Goal: Task Accomplishment & Management: Manage account settings

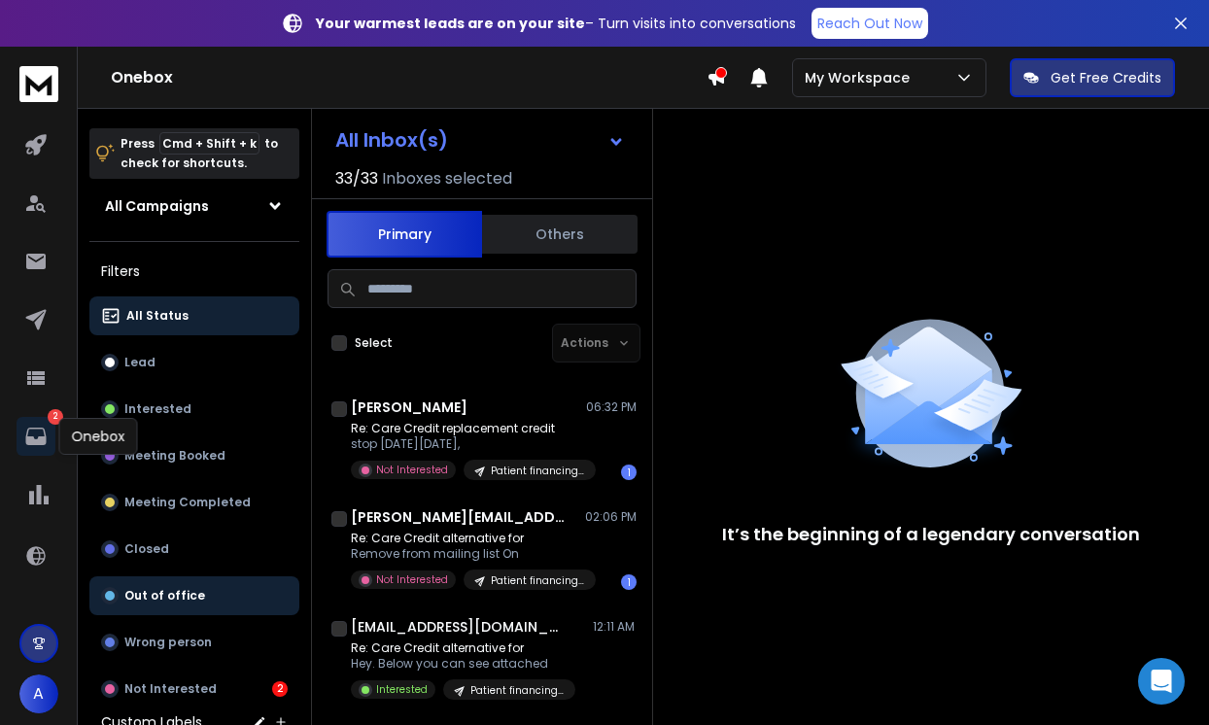
scroll to position [571, 0]
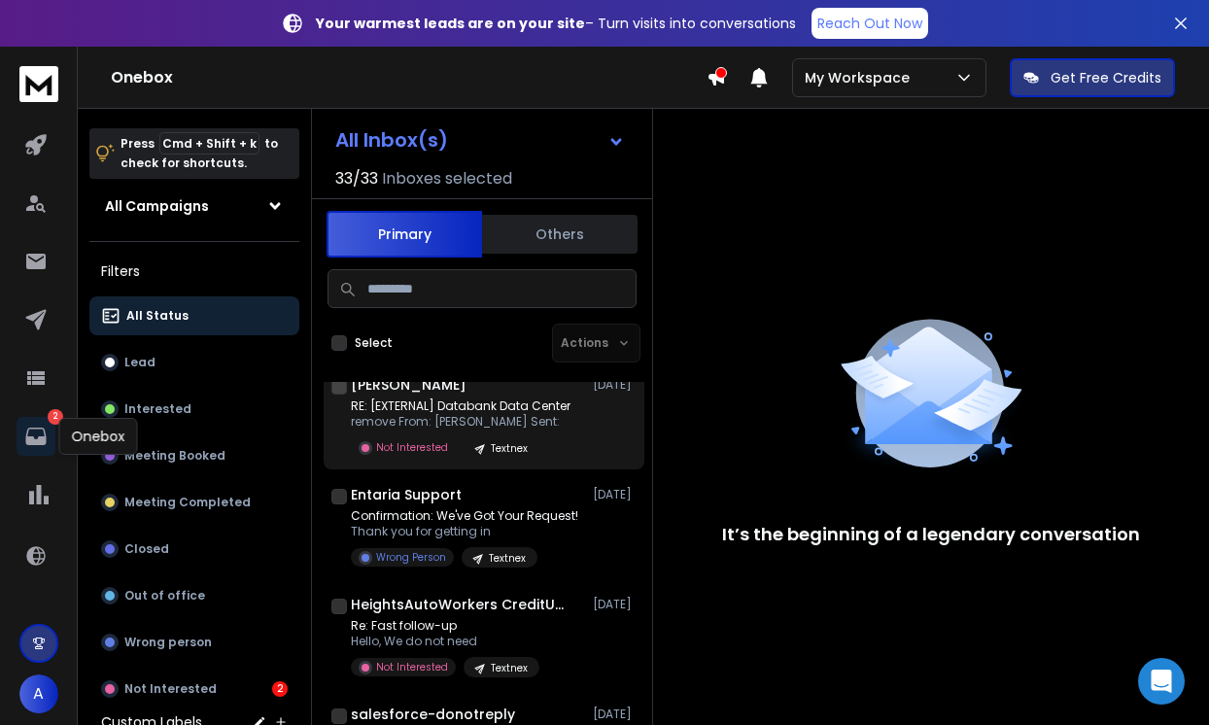
click at [576, 390] on div "[PERSON_NAME] [DATE]" at bounding box center [494, 384] width 286 height 19
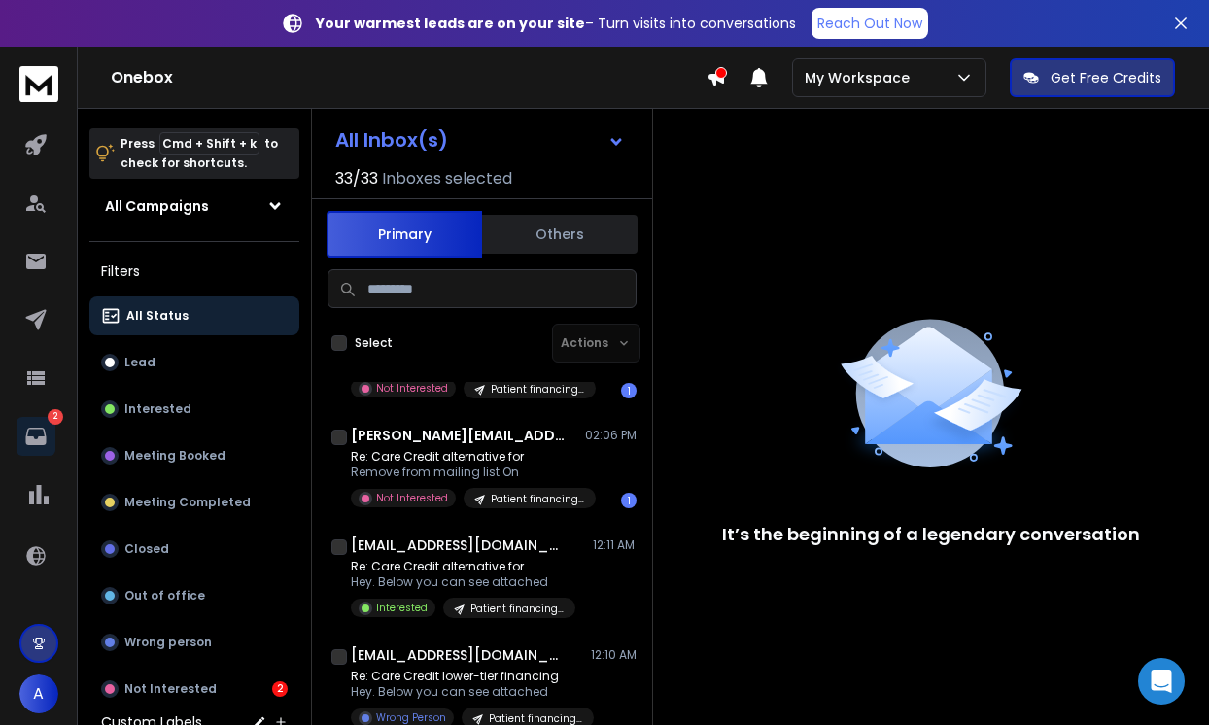
scroll to position [0, 0]
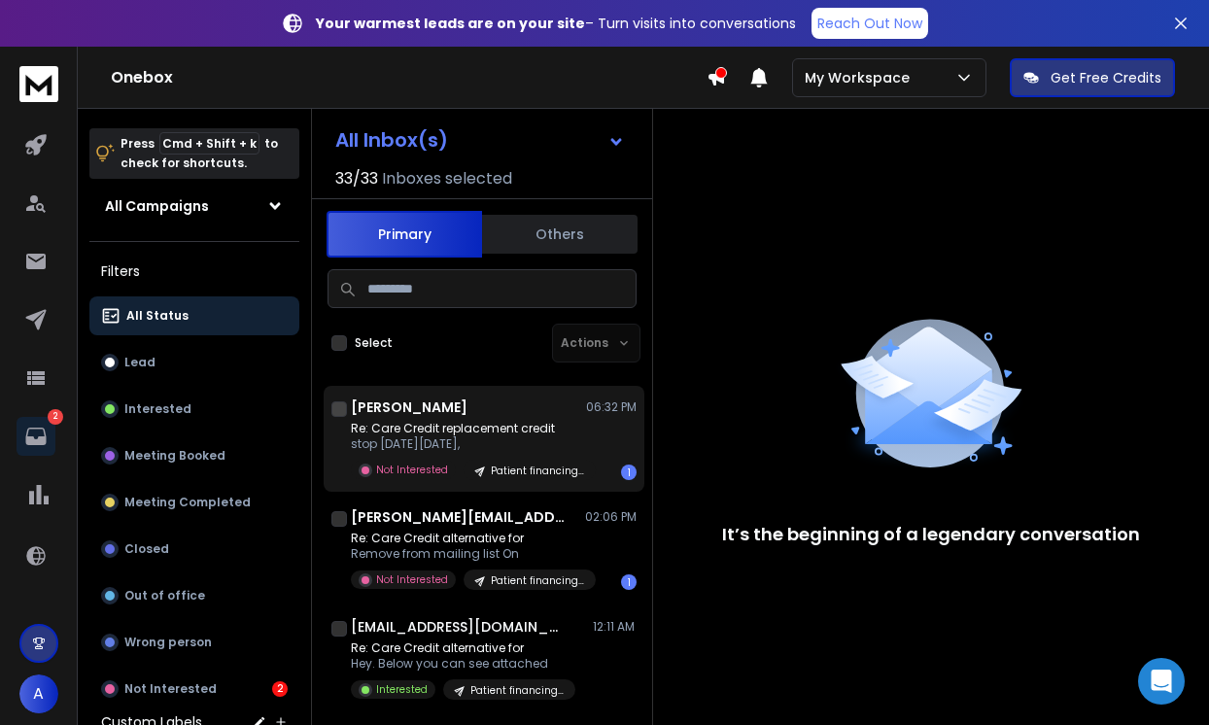
click at [497, 445] on p "stop [DATE][DATE]," at bounding box center [467, 444] width 233 height 16
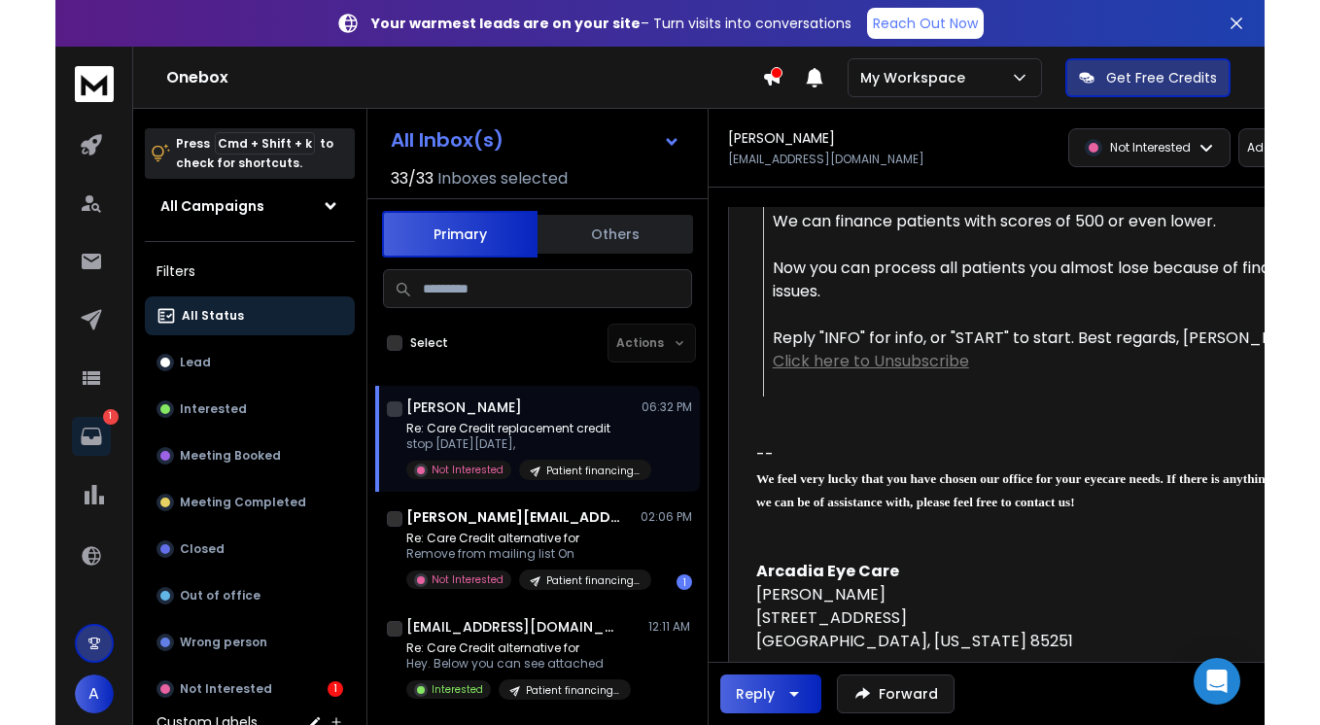
scroll to position [471, 0]
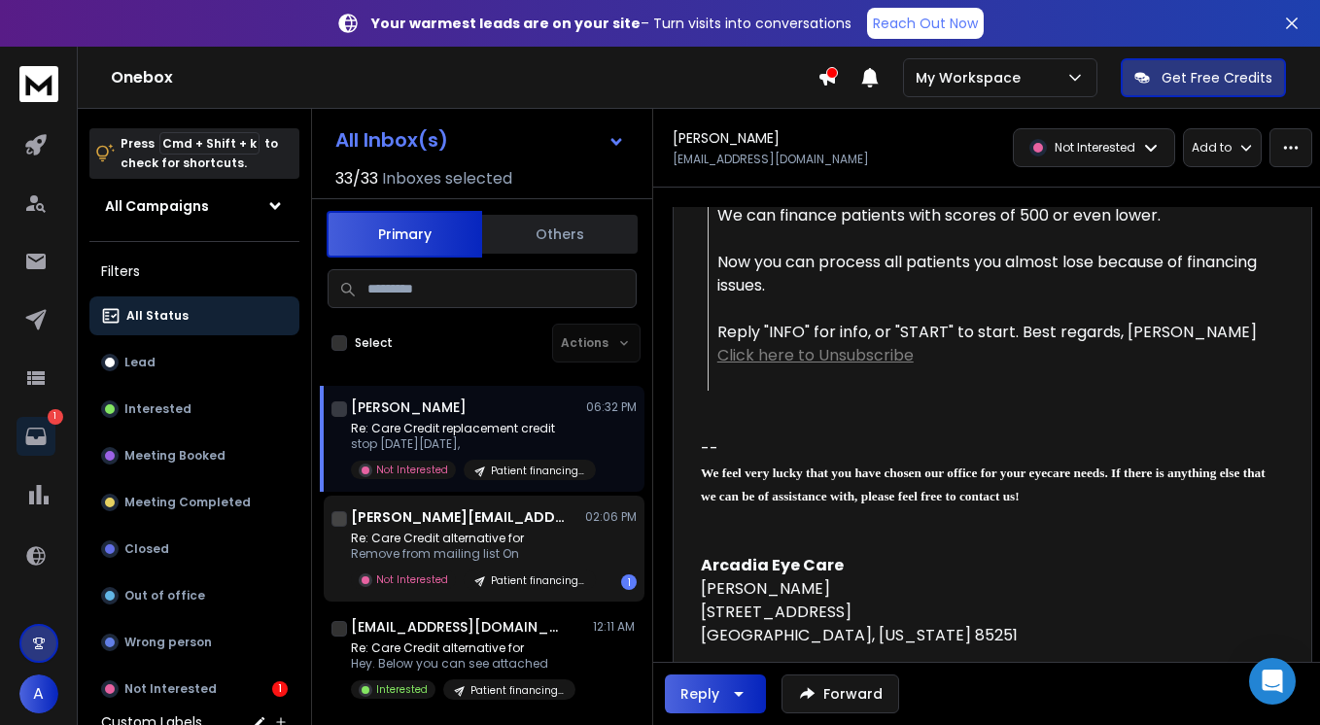
click at [464, 531] on p "Re: Care Credit alternative for" at bounding box center [467, 539] width 233 height 16
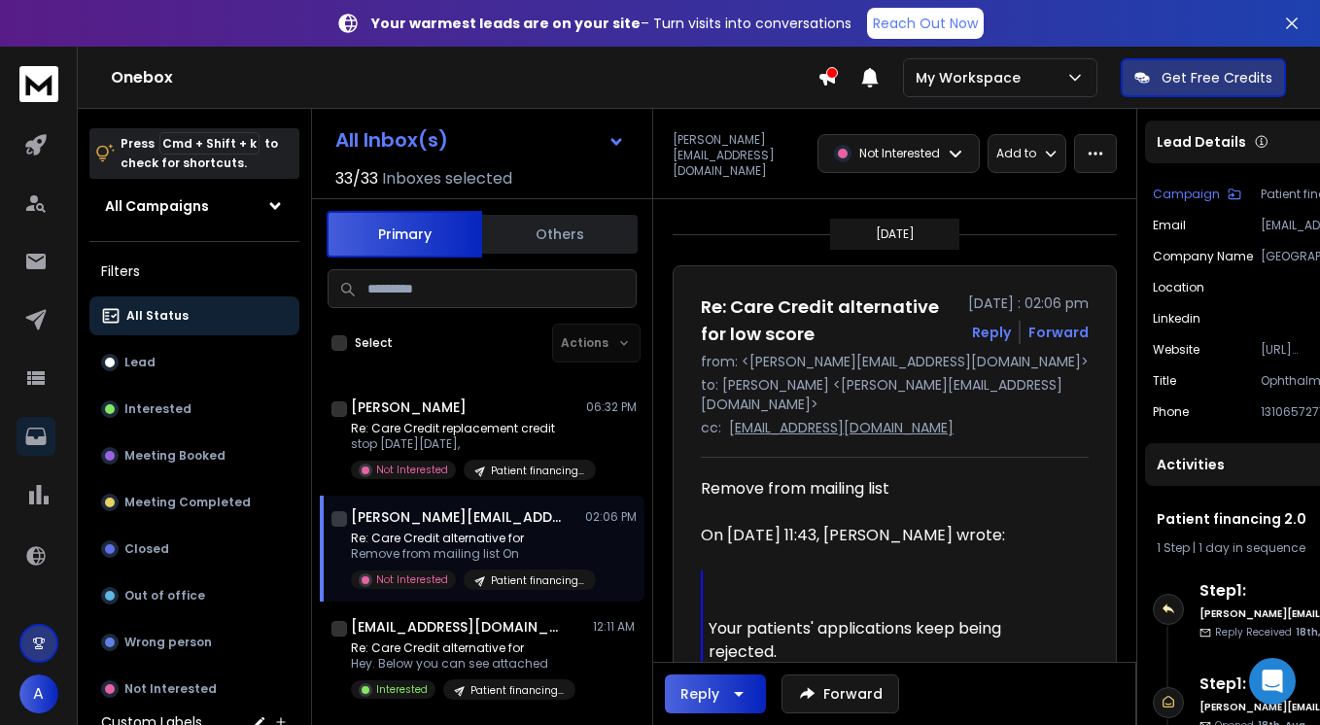
click at [341, 520] on button "button" at bounding box center [339, 519] width 16 height 16
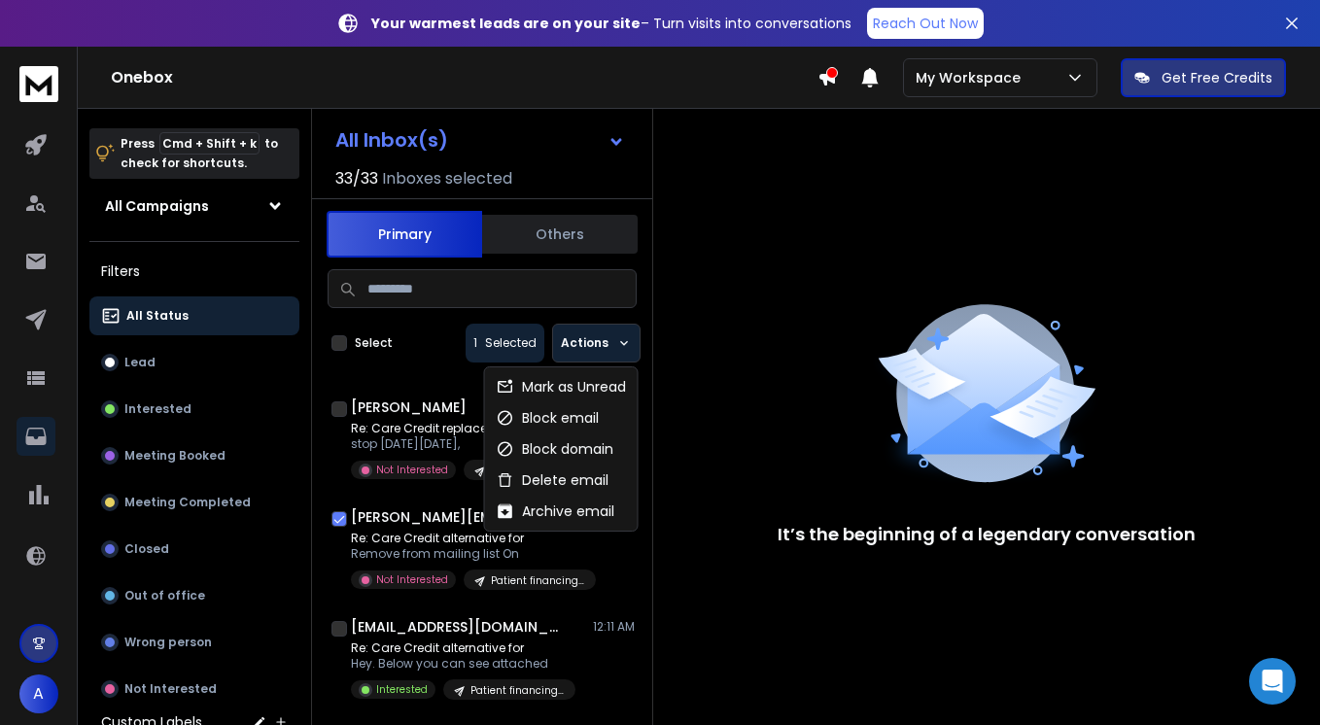
click at [630, 343] on icon "button" at bounding box center [624, 343] width 16 height 16
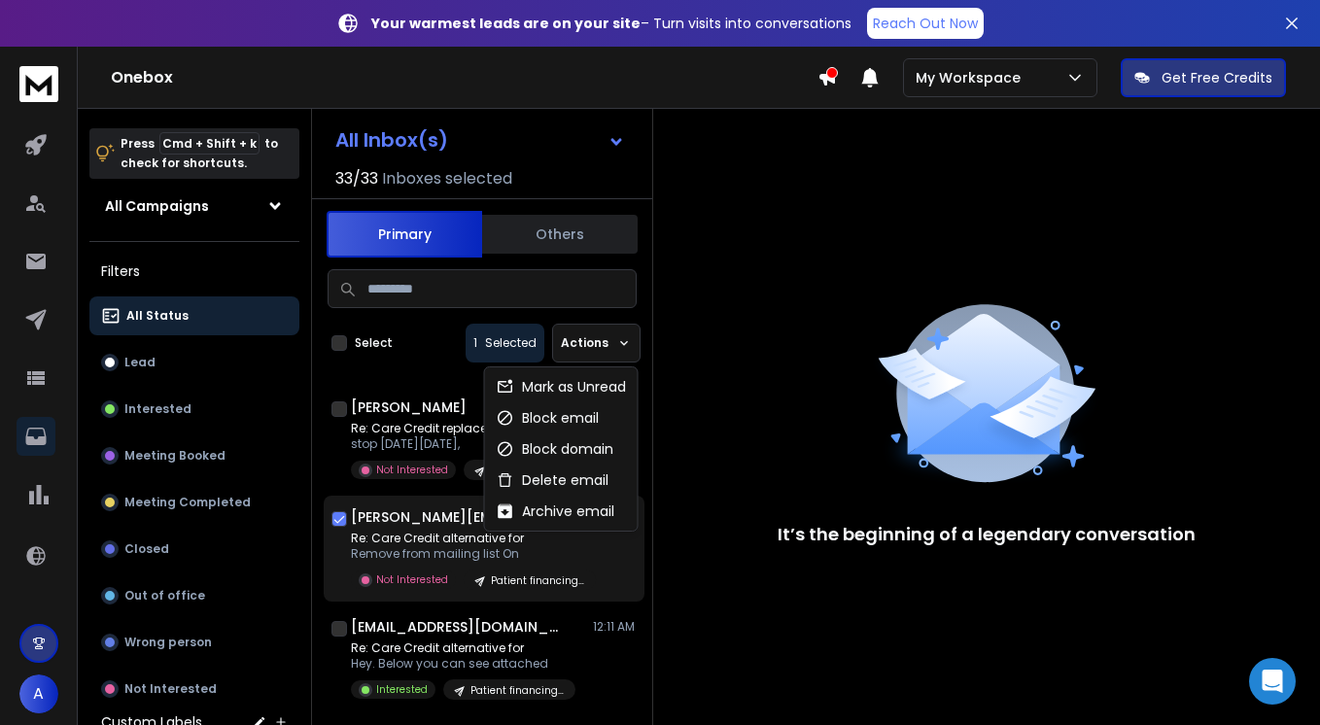
click at [336, 521] on button "button" at bounding box center [339, 519] width 16 height 16
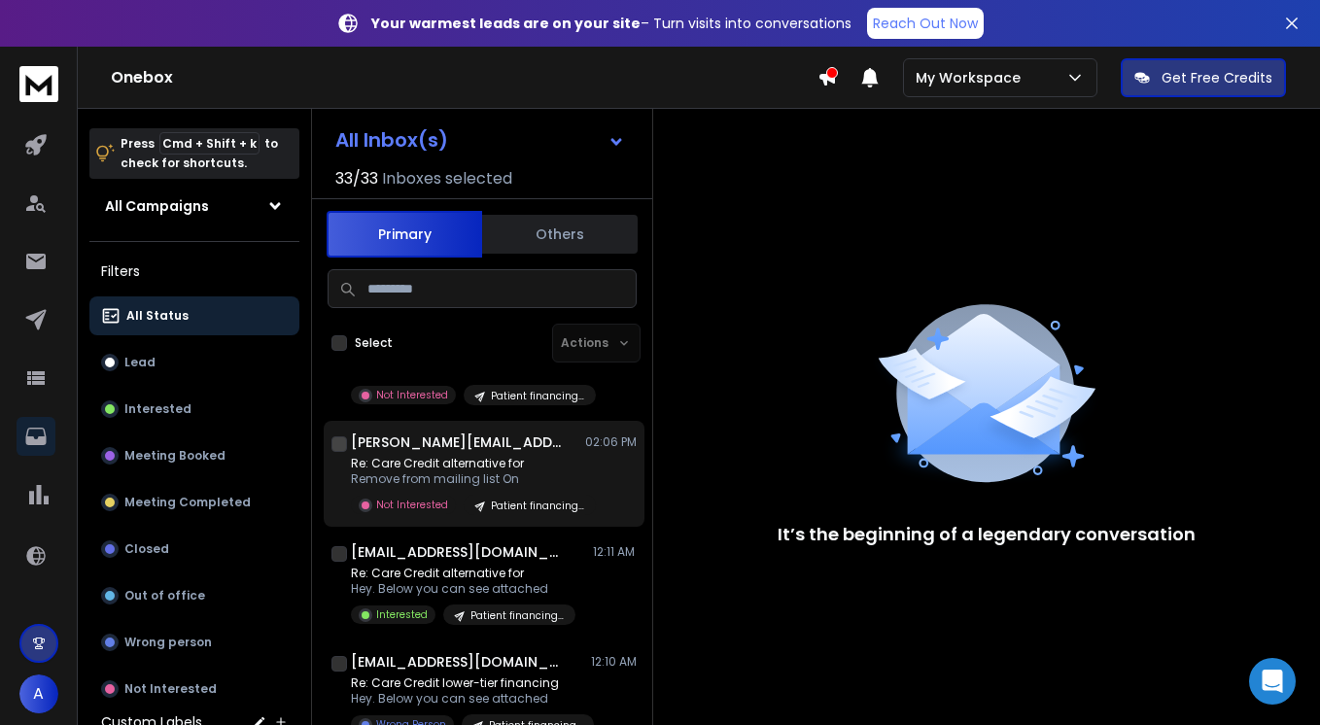
scroll to position [38, 0]
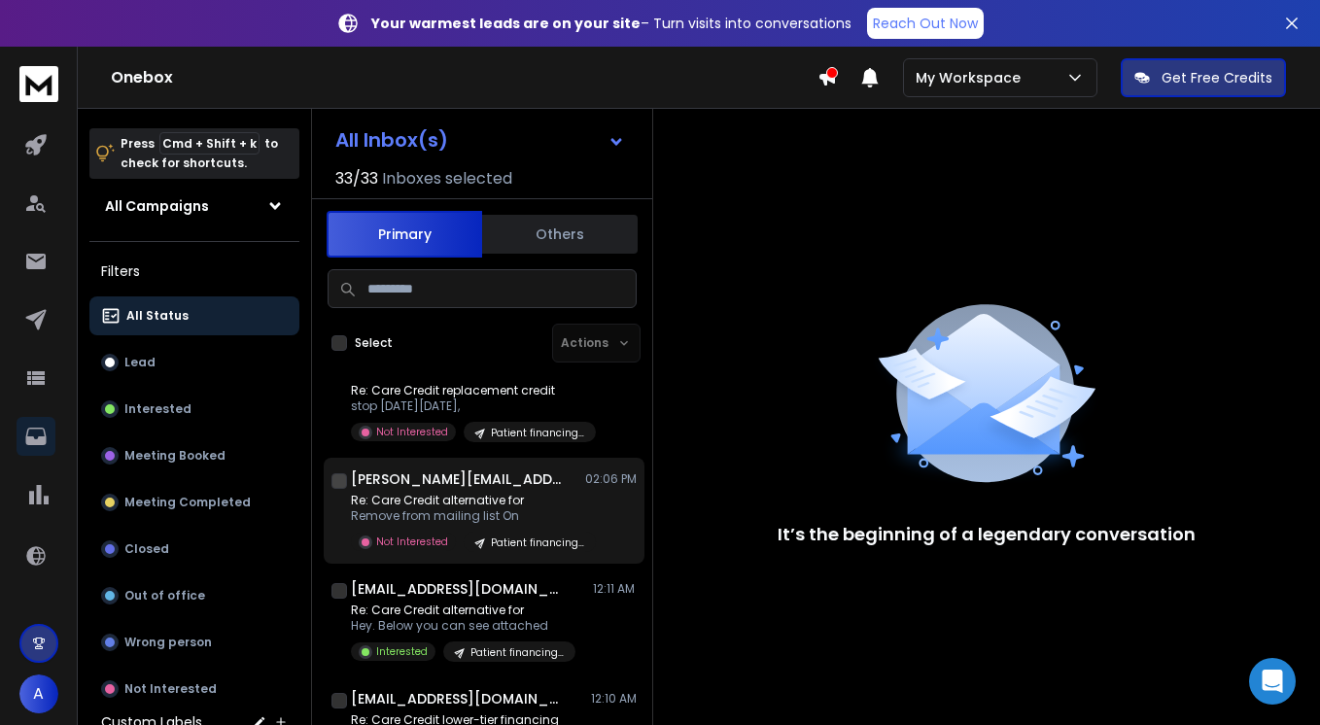
click at [342, 479] on button "button" at bounding box center [339, 481] width 16 height 16
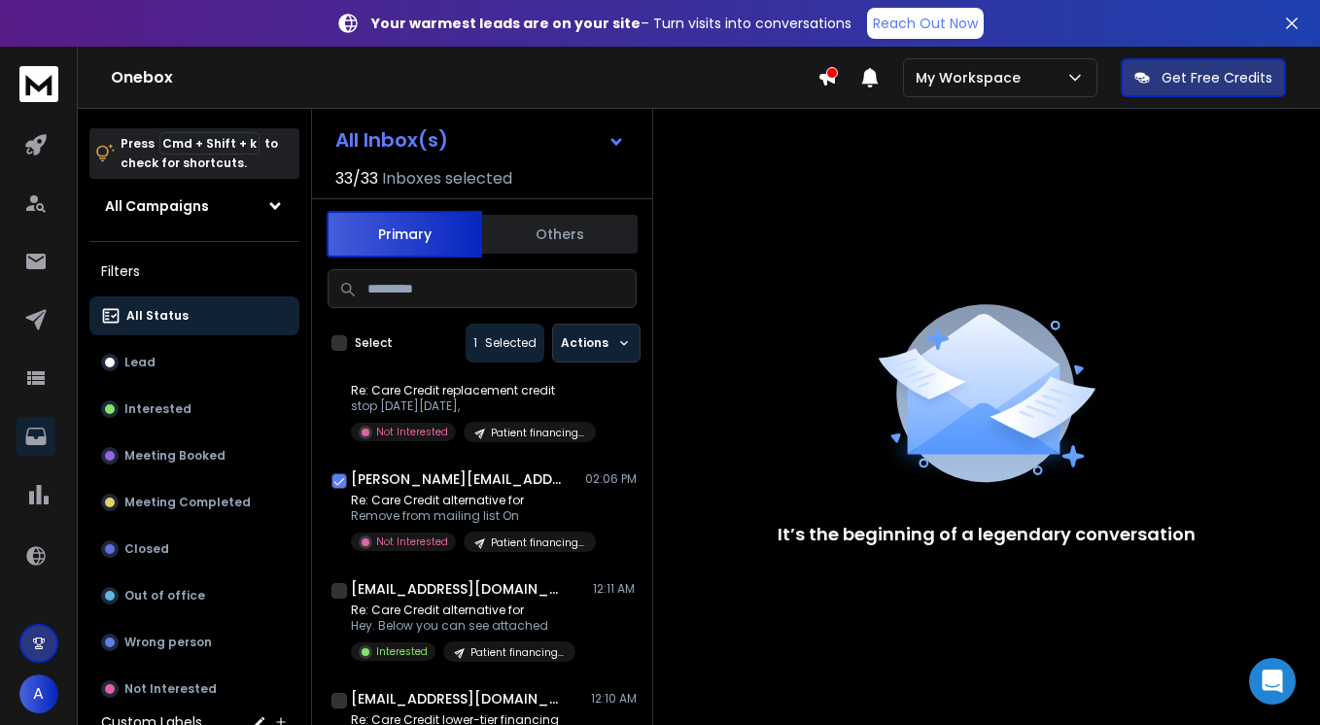
click at [634, 335] on button "Actions" at bounding box center [596, 343] width 88 height 39
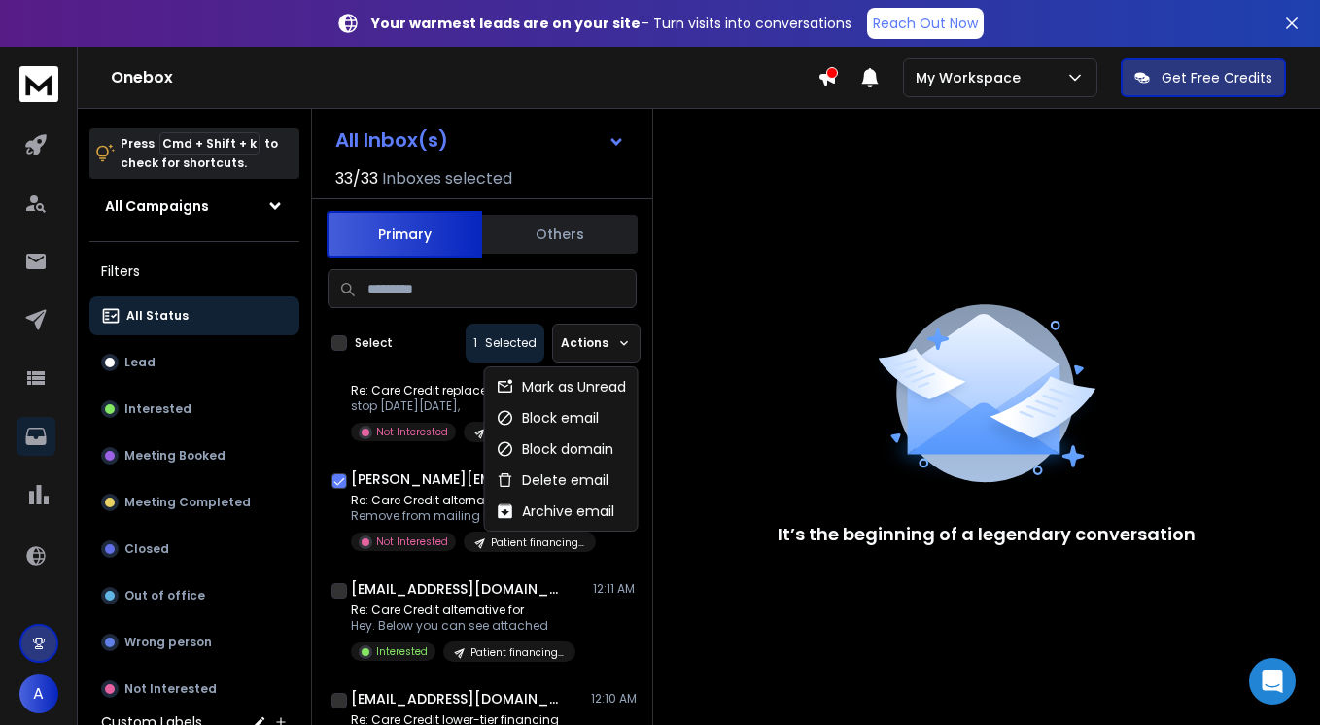
click at [665, 472] on div "It’s the beginning of a legendary conversation" at bounding box center [986, 417] width 667 height 616
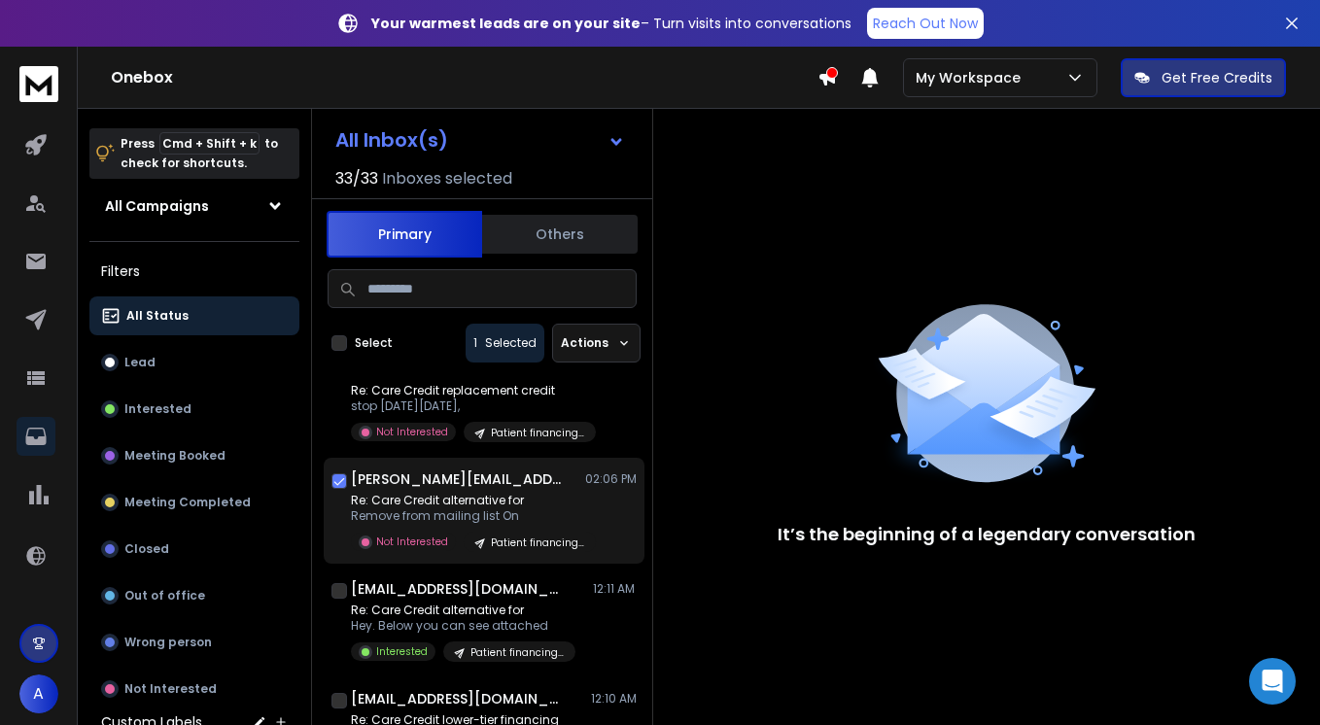
click at [342, 478] on button "button" at bounding box center [339, 481] width 16 height 16
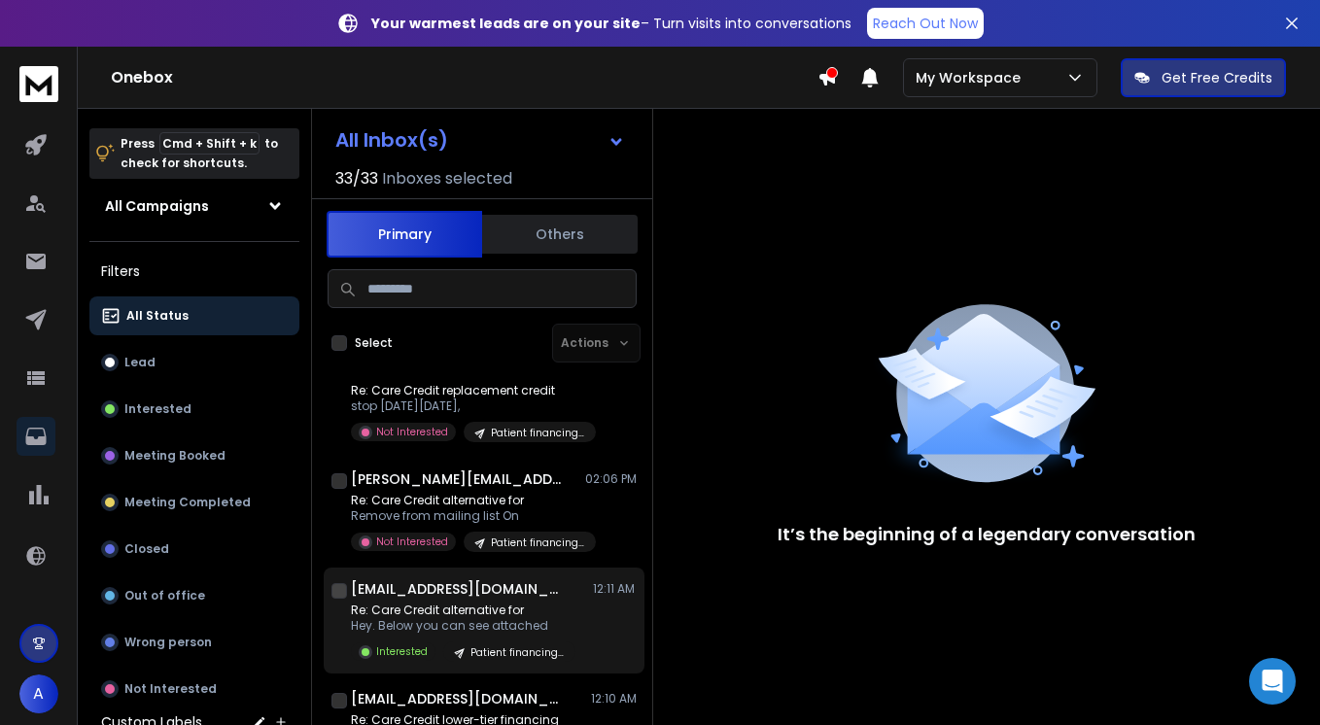
click at [501, 621] on p "Hey. Below you can see attached" at bounding box center [463, 626] width 225 height 16
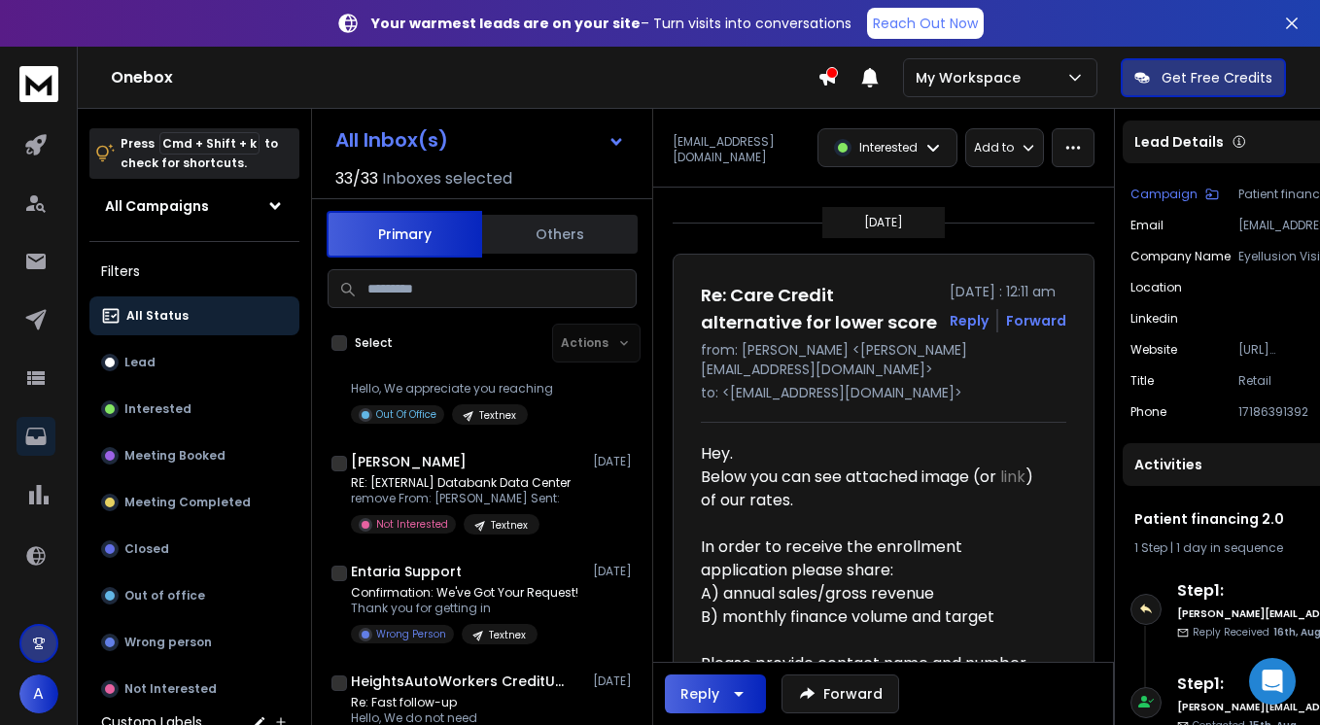
scroll to position [658, 0]
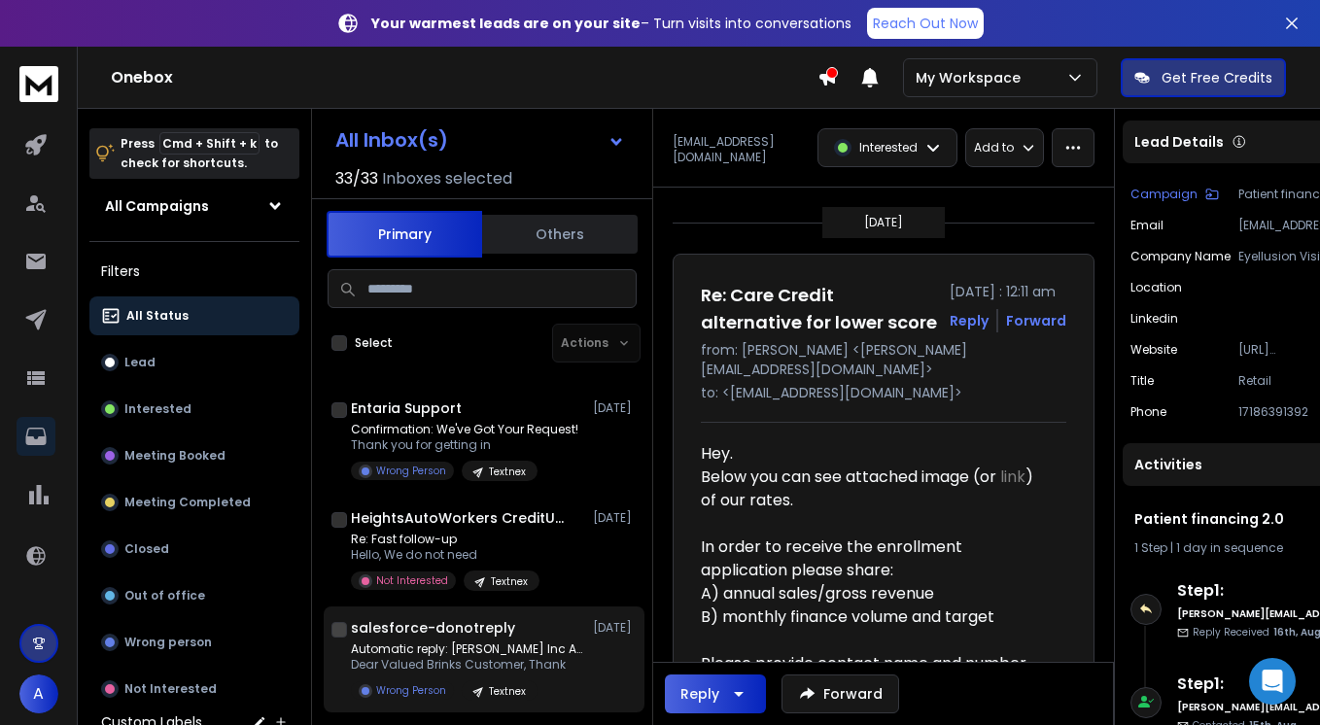
click at [468, 665] on p "Dear Valued Brinks Customer, Thank" at bounding box center [467, 665] width 233 height 16
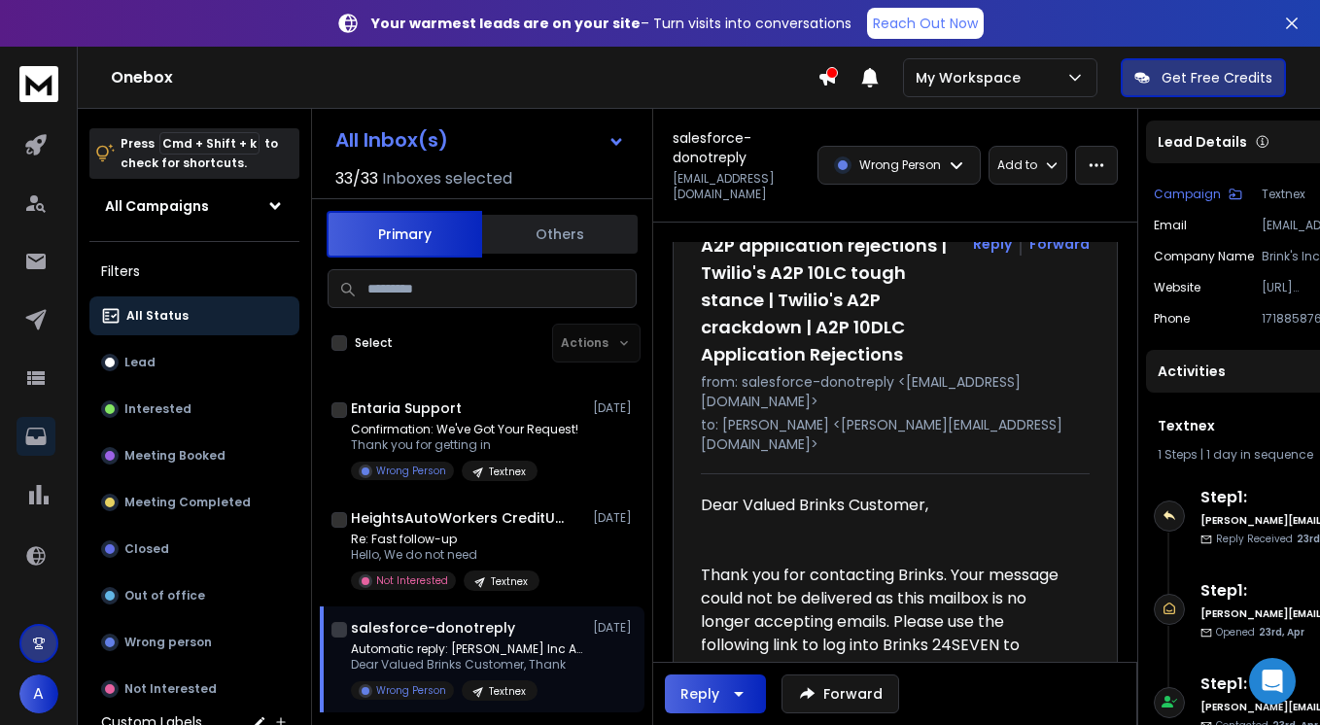
scroll to position [127, 0]
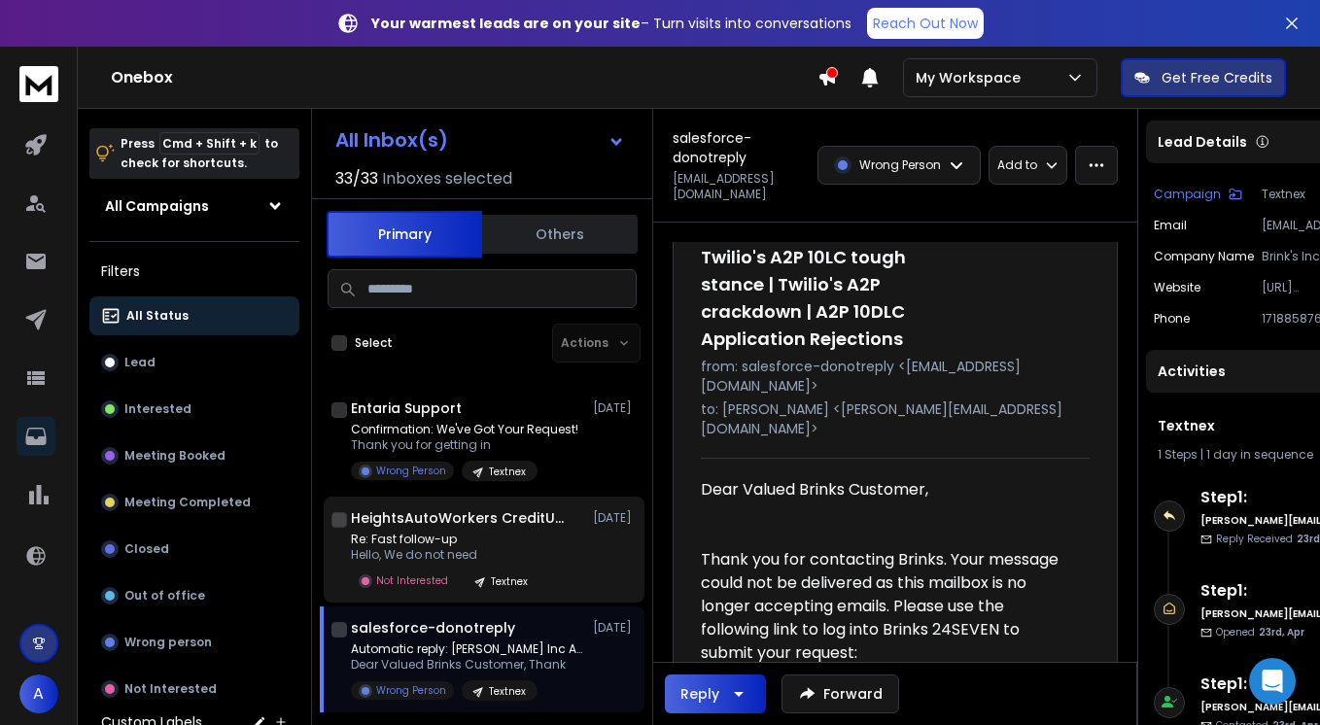
click at [406, 554] on p "Hello, We do not need" at bounding box center [445, 555] width 189 height 16
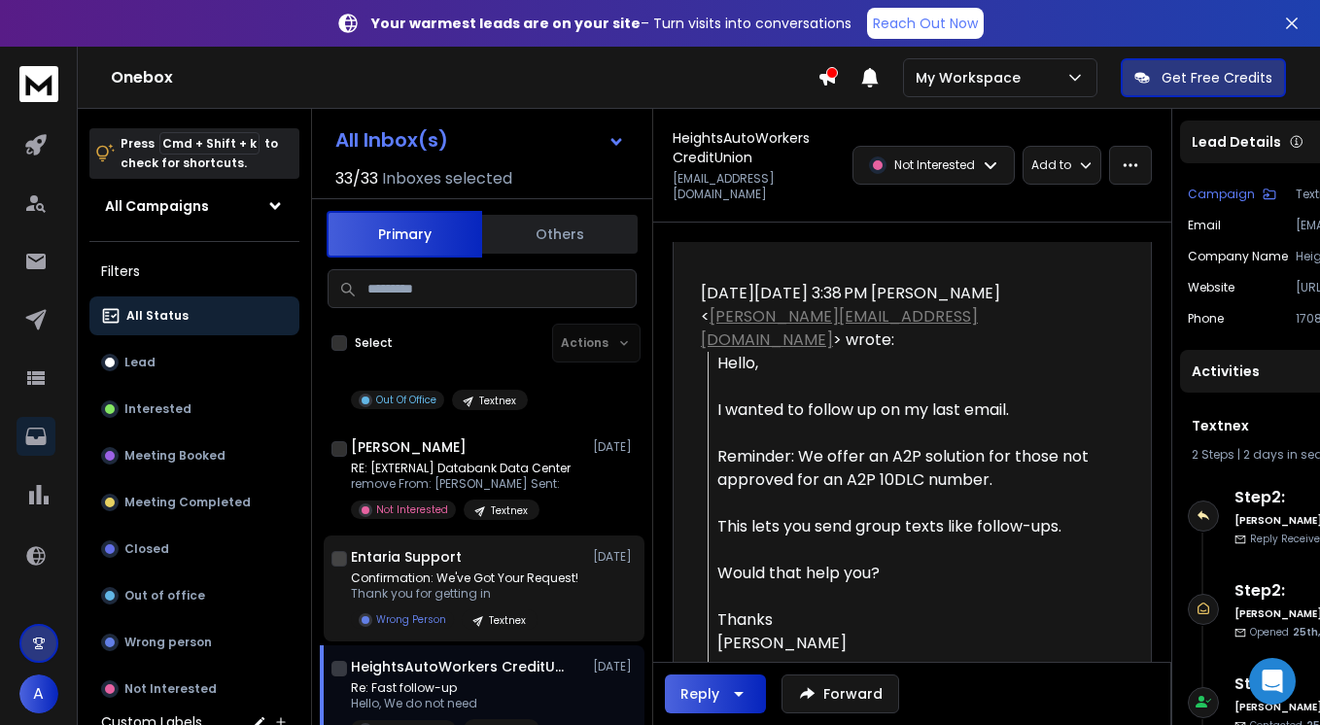
scroll to position [488, 0]
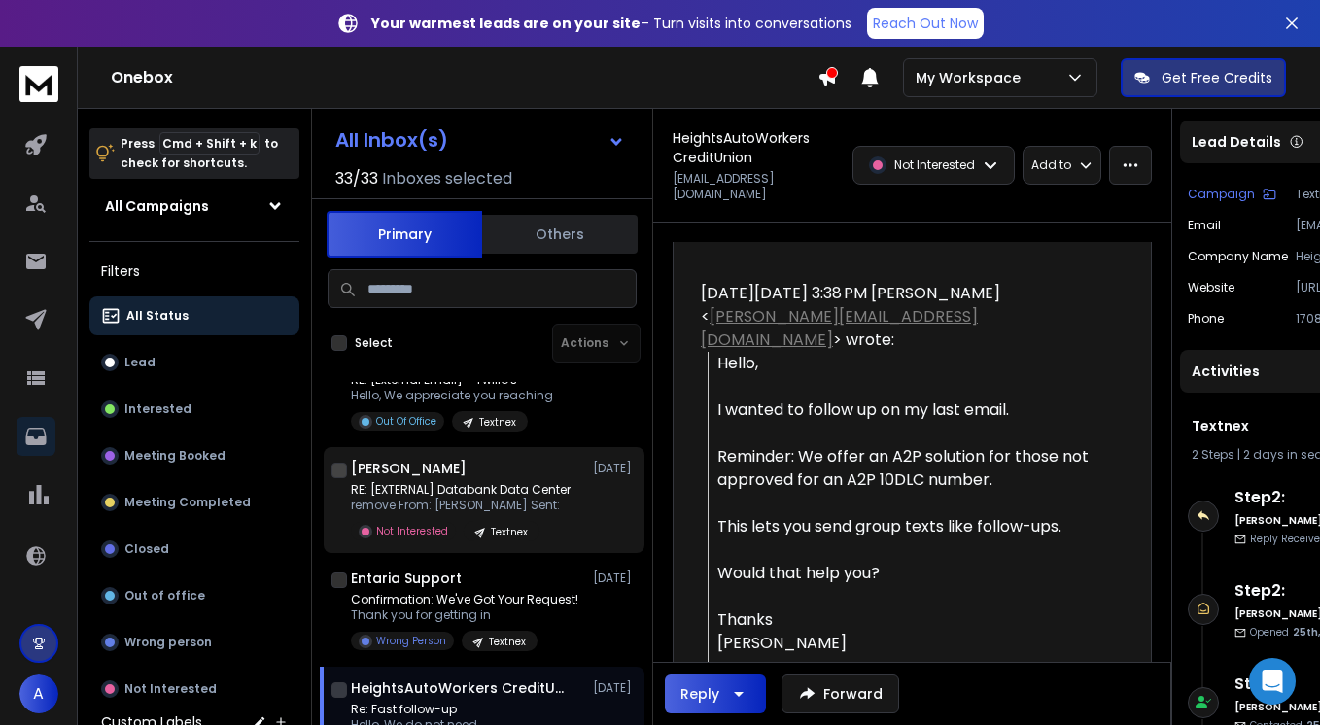
click at [430, 498] on p "remove From: [PERSON_NAME] Sent:" at bounding box center [461, 506] width 220 height 16
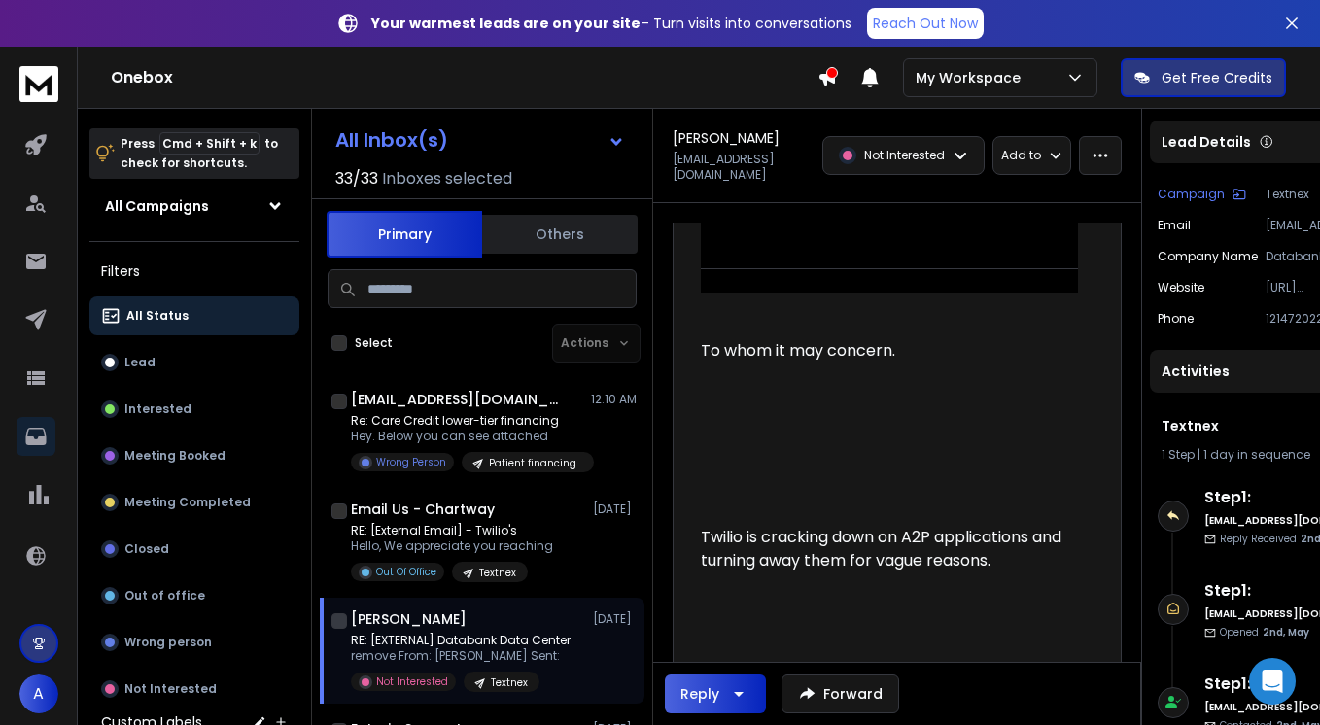
scroll to position [328, 0]
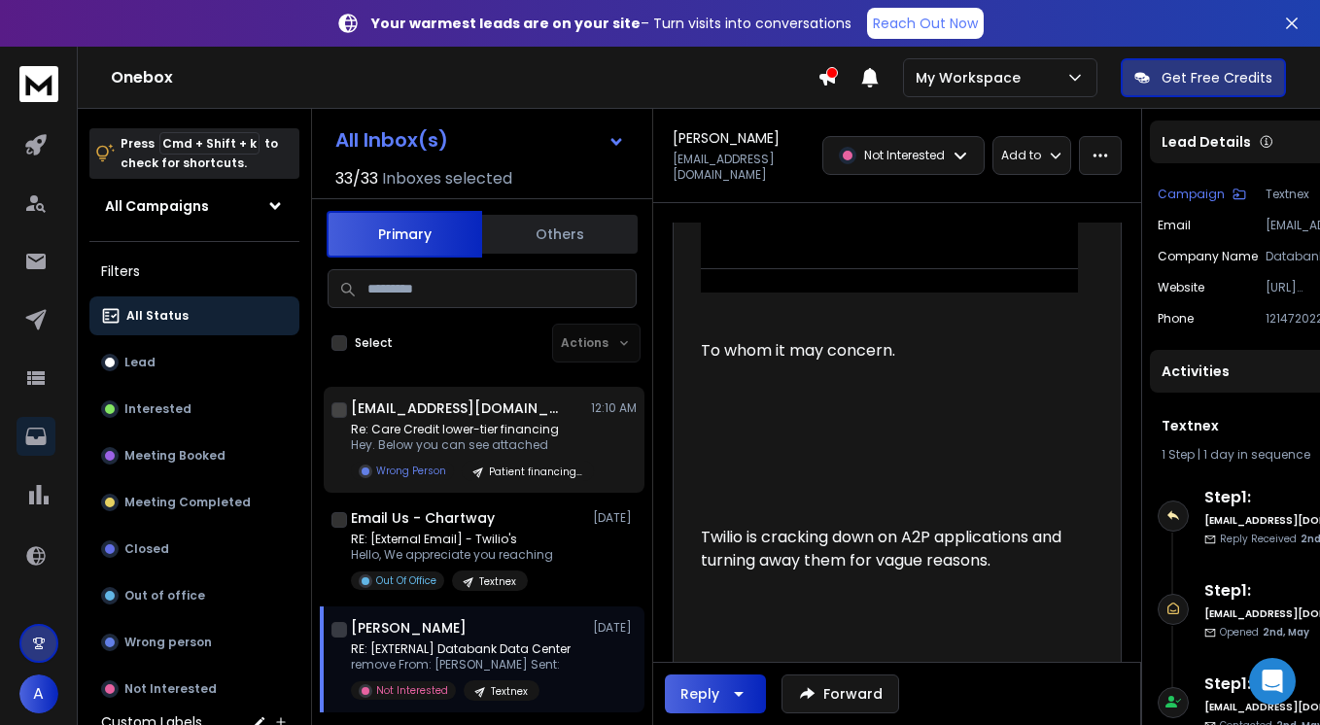
click at [432, 440] on p "Hey. Below you can see attached" at bounding box center [467, 445] width 233 height 16
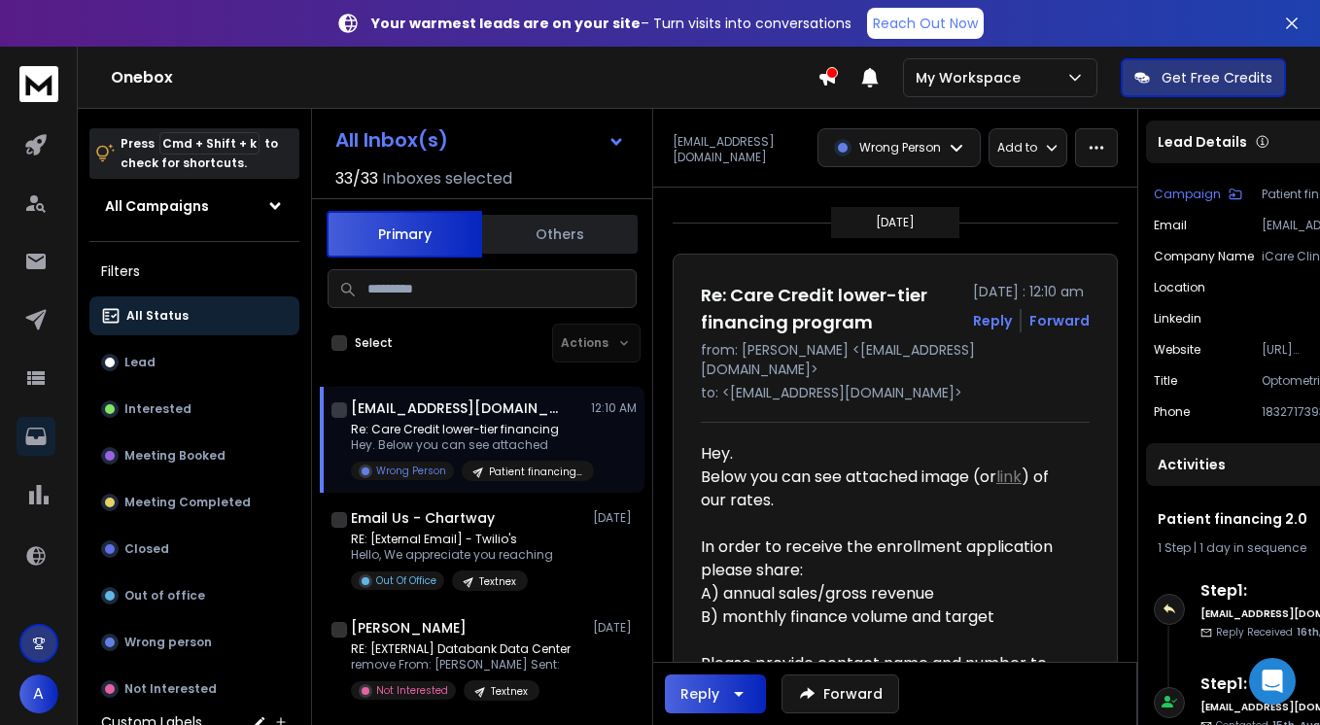
scroll to position [0, 0]
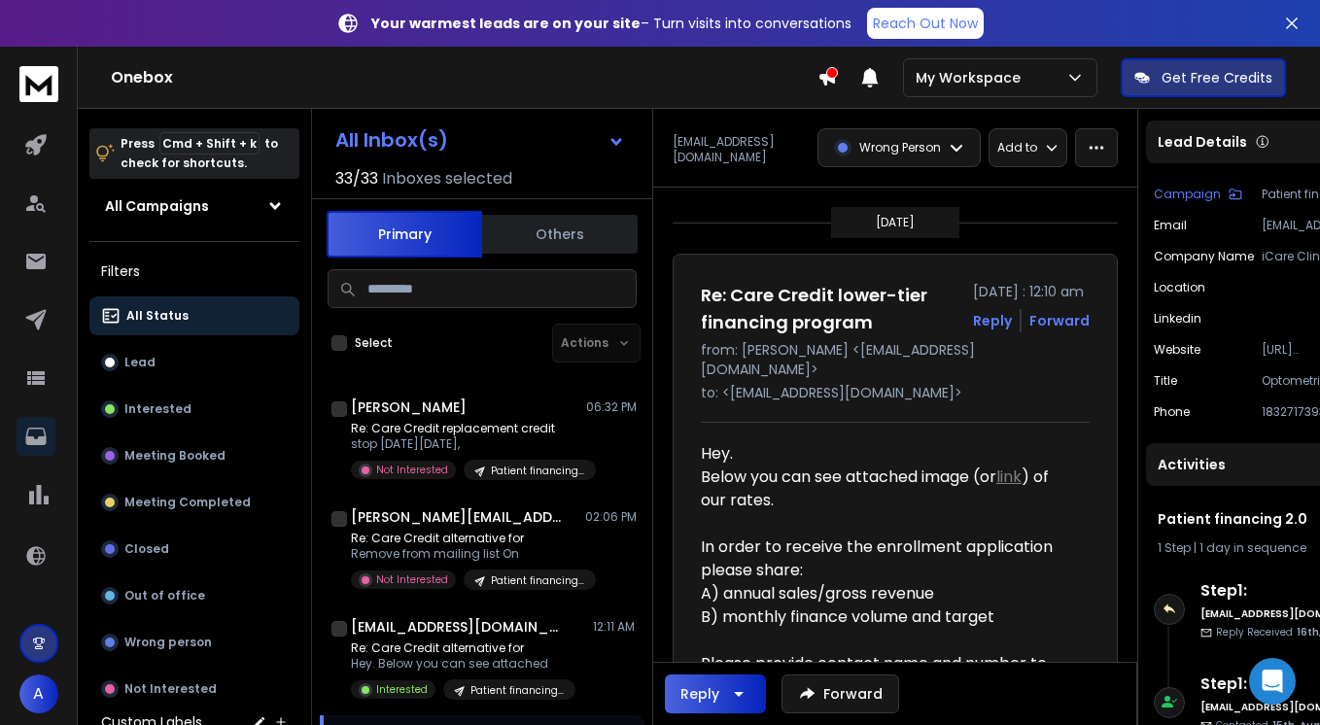
click at [394, 297] on input at bounding box center [482, 288] width 309 height 39
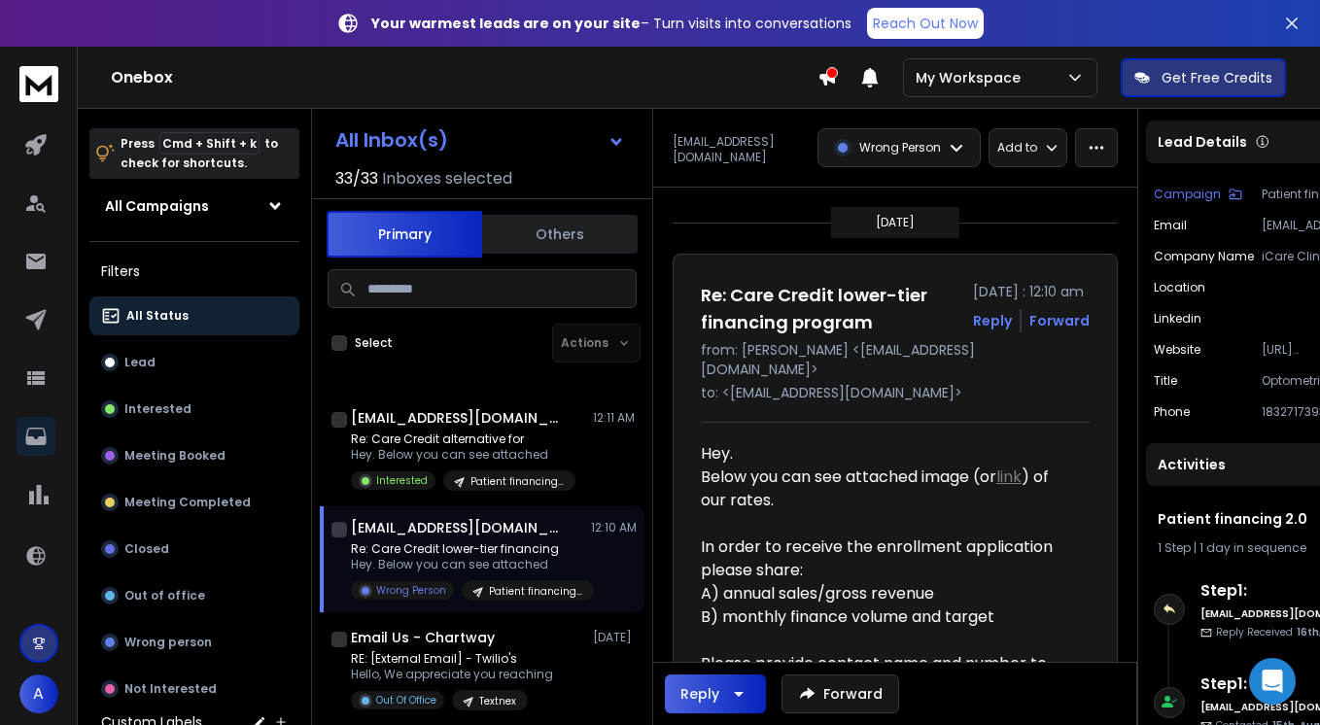
scroll to position [212, 0]
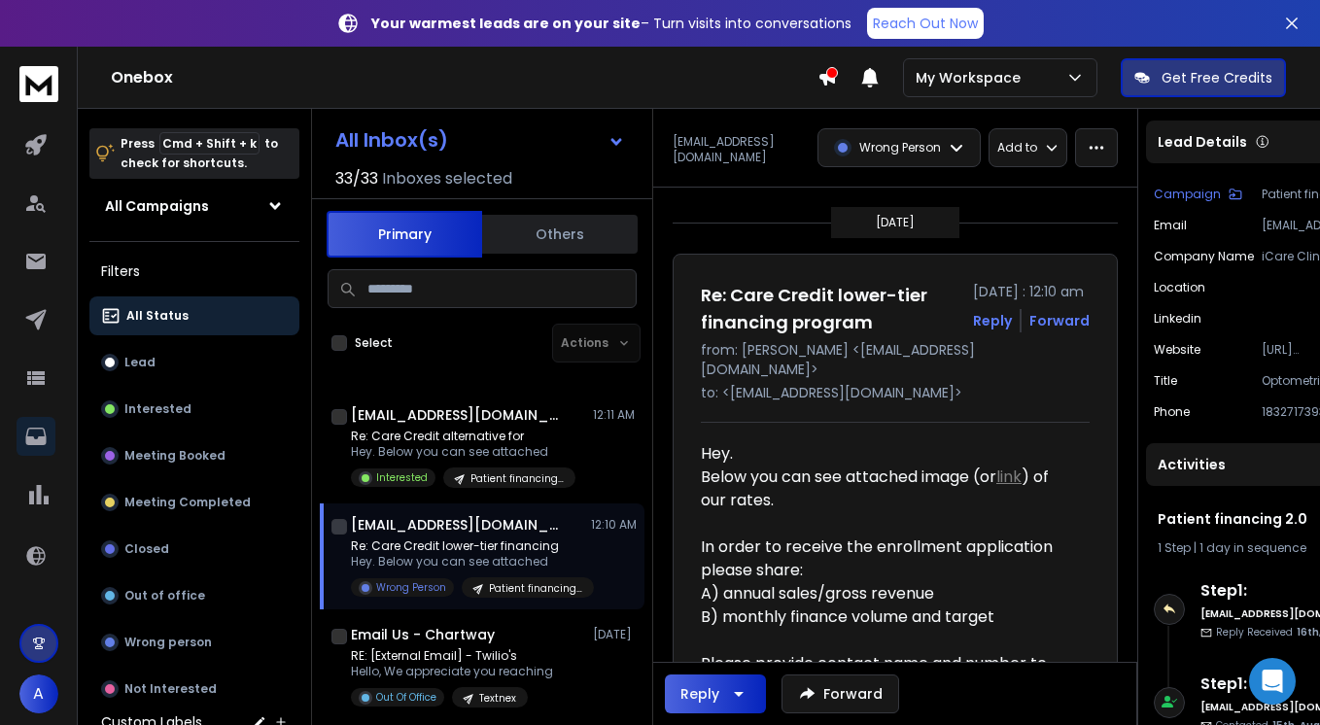
click at [477, 562] on p "Hey. Below you can see attached" at bounding box center [467, 562] width 233 height 16
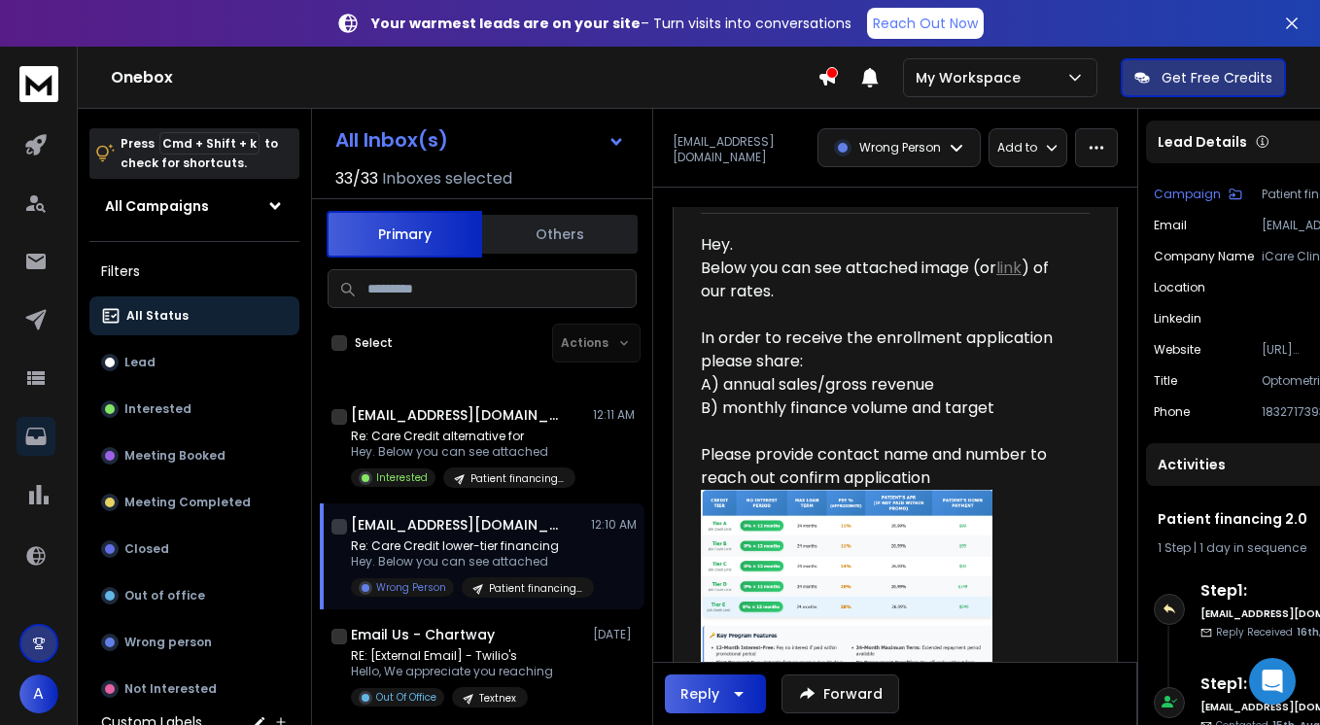
scroll to position [0, 0]
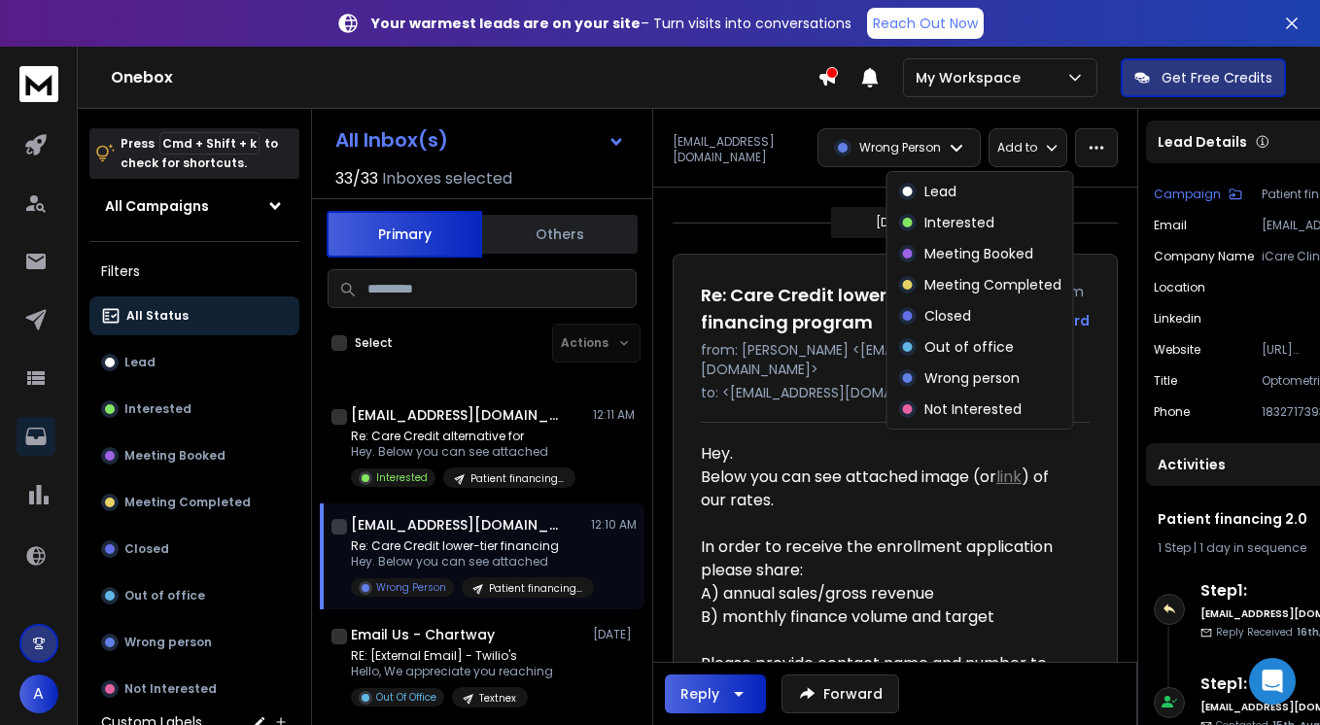
click at [941, 149] on p "Wrong Person" at bounding box center [900, 148] width 82 height 16
click at [951, 221] on p "Interested" at bounding box center [959, 222] width 70 height 19
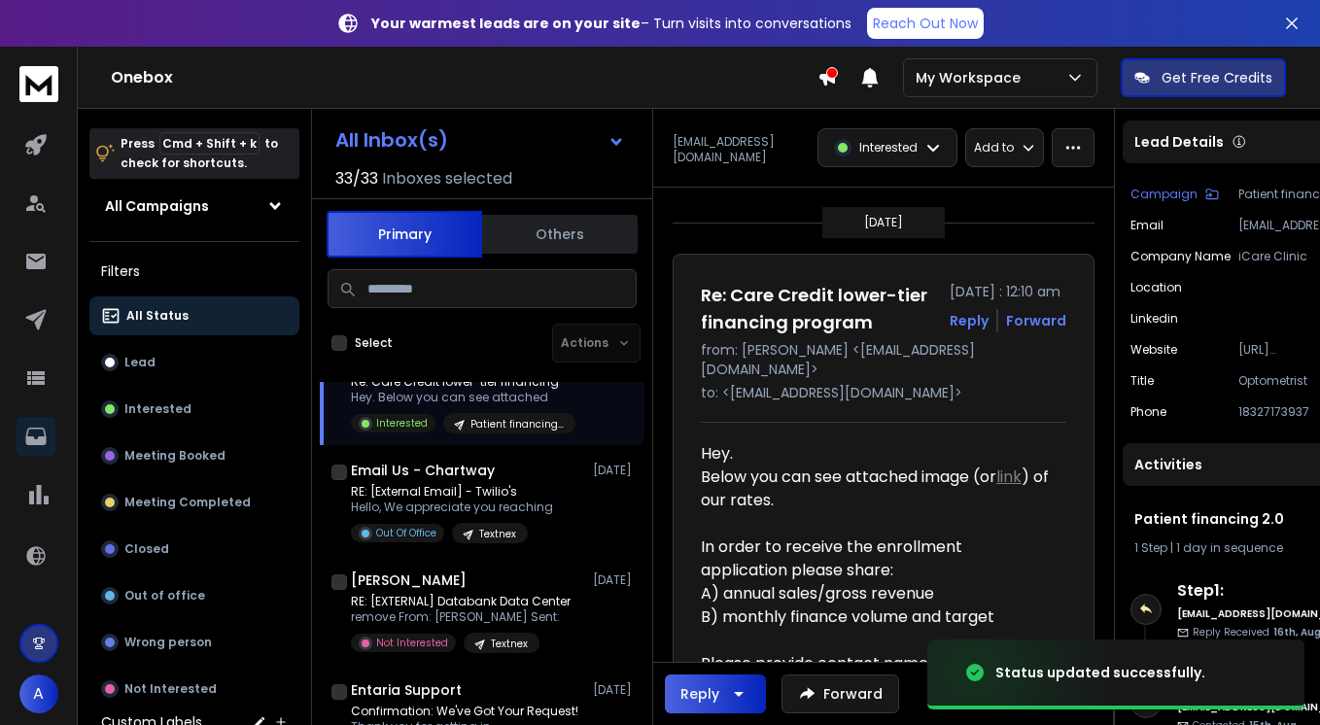
scroll to position [379, 0]
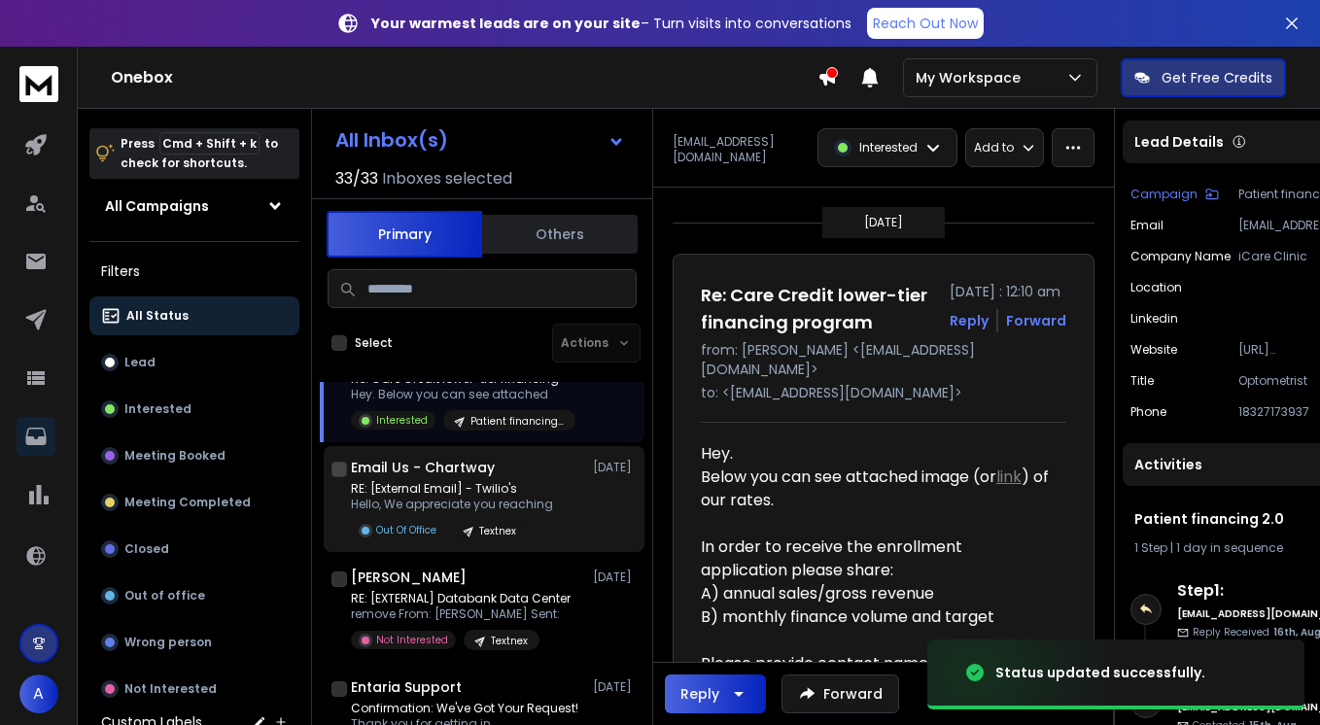
click at [485, 508] on p "Hello, We appreciate you reaching" at bounding box center [452, 505] width 202 height 16
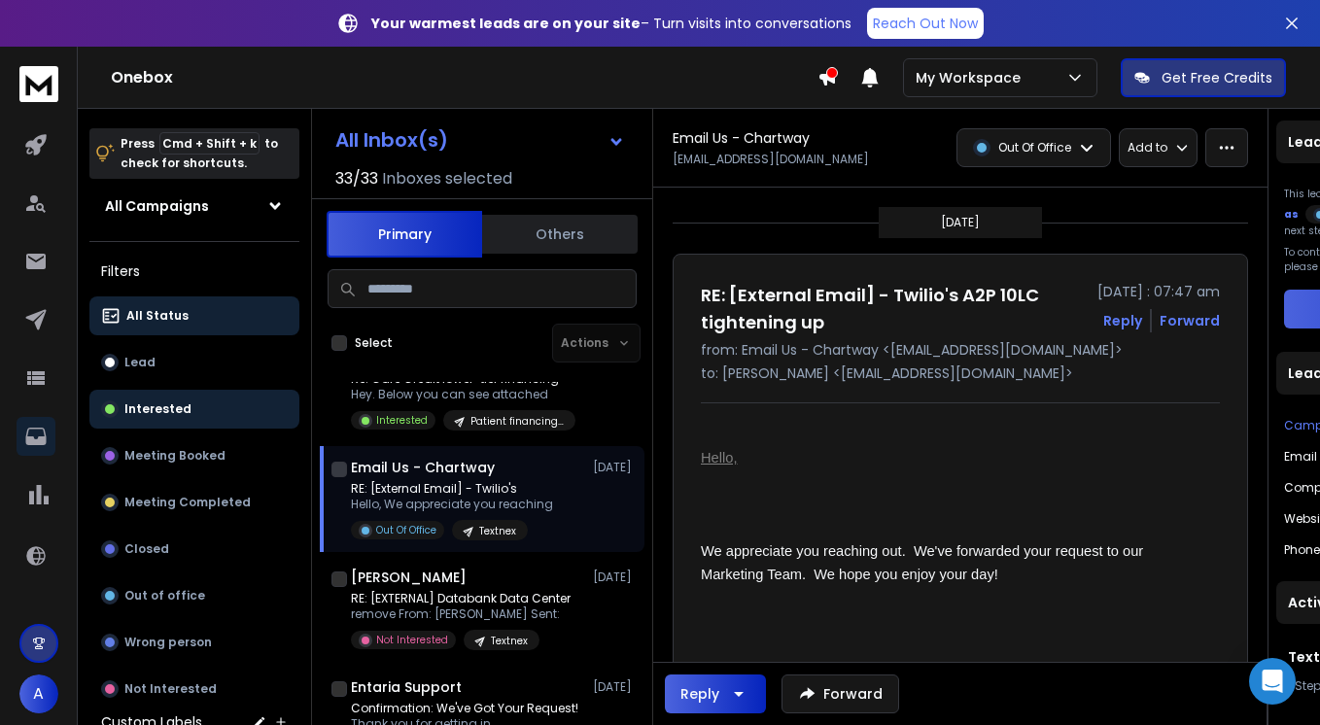
click at [195, 415] on button "Interested" at bounding box center [194, 409] width 210 height 39
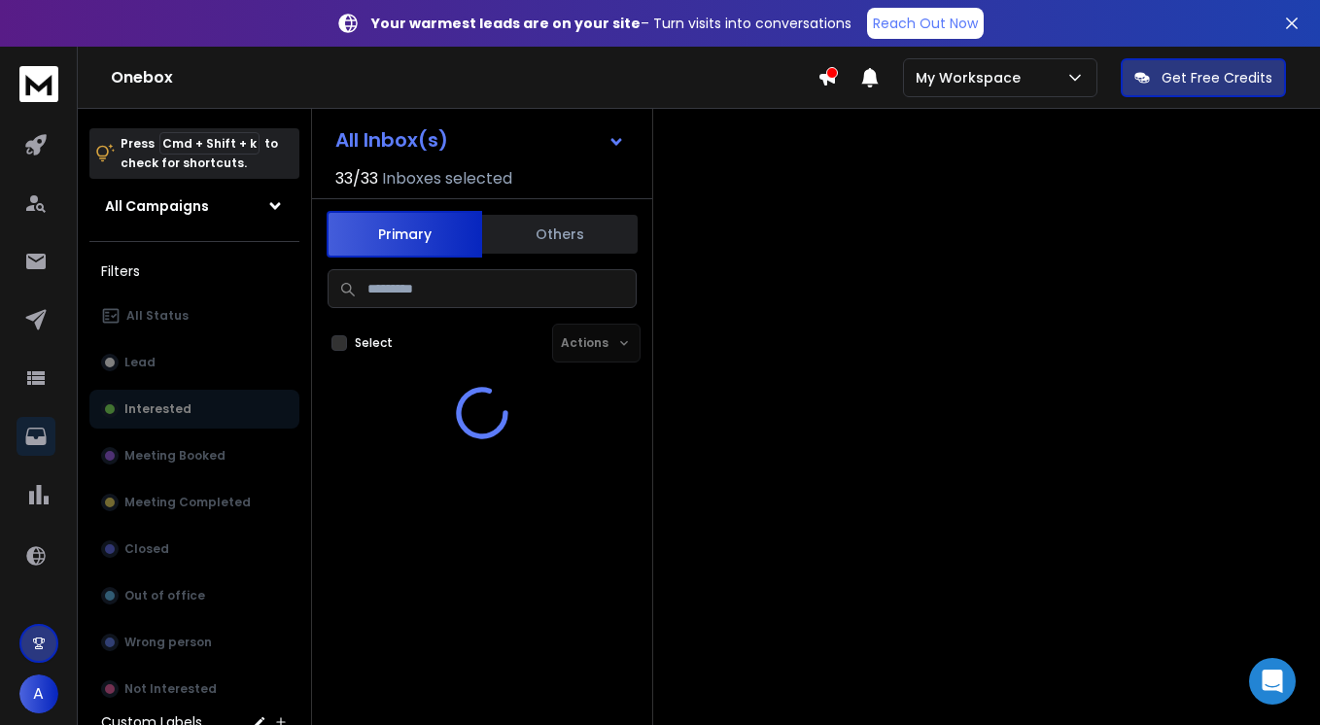
scroll to position [0, 0]
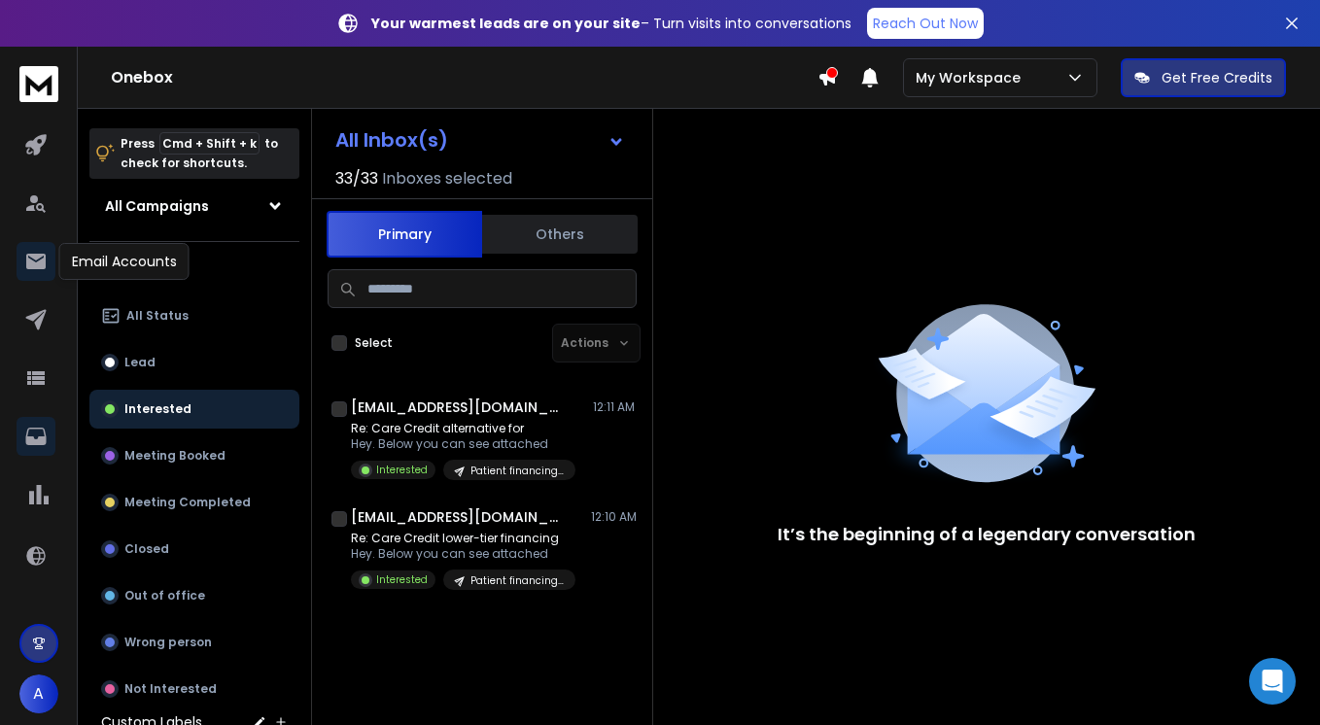
click at [42, 266] on icon at bounding box center [35, 262] width 19 height 16
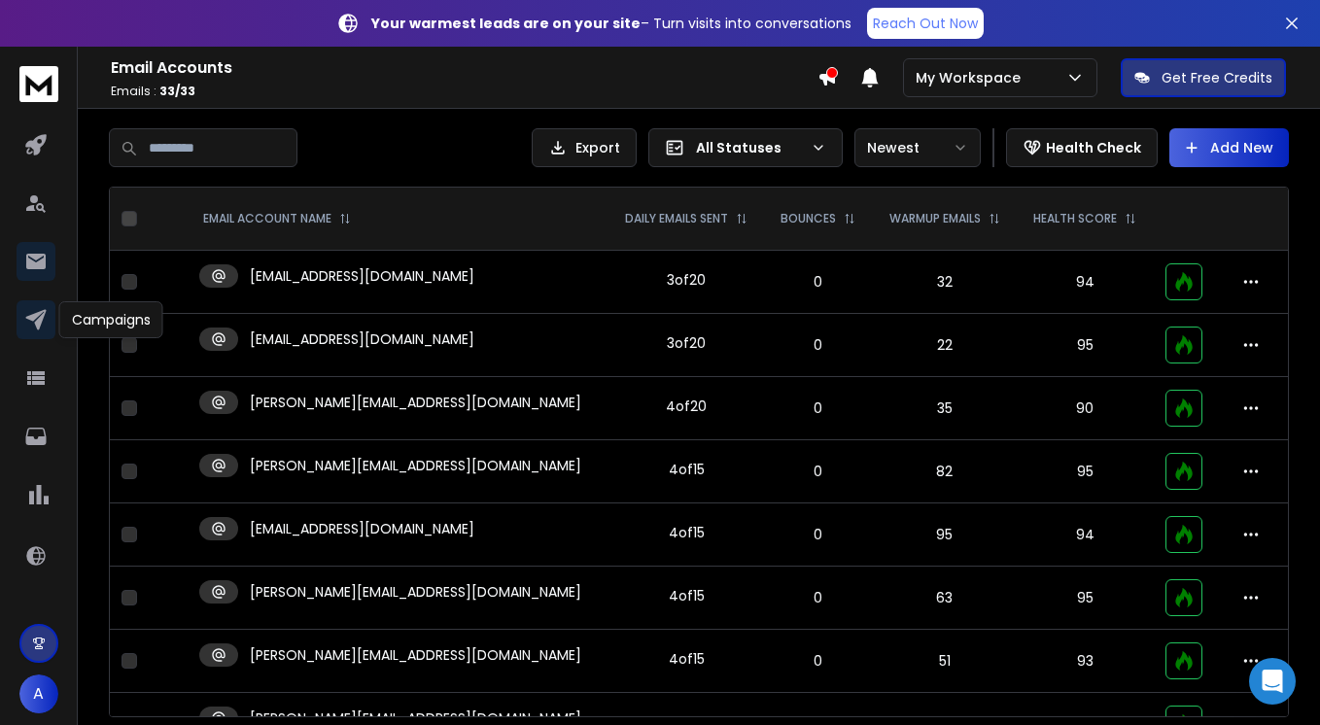
click at [35, 313] on icon at bounding box center [35, 319] width 20 height 20
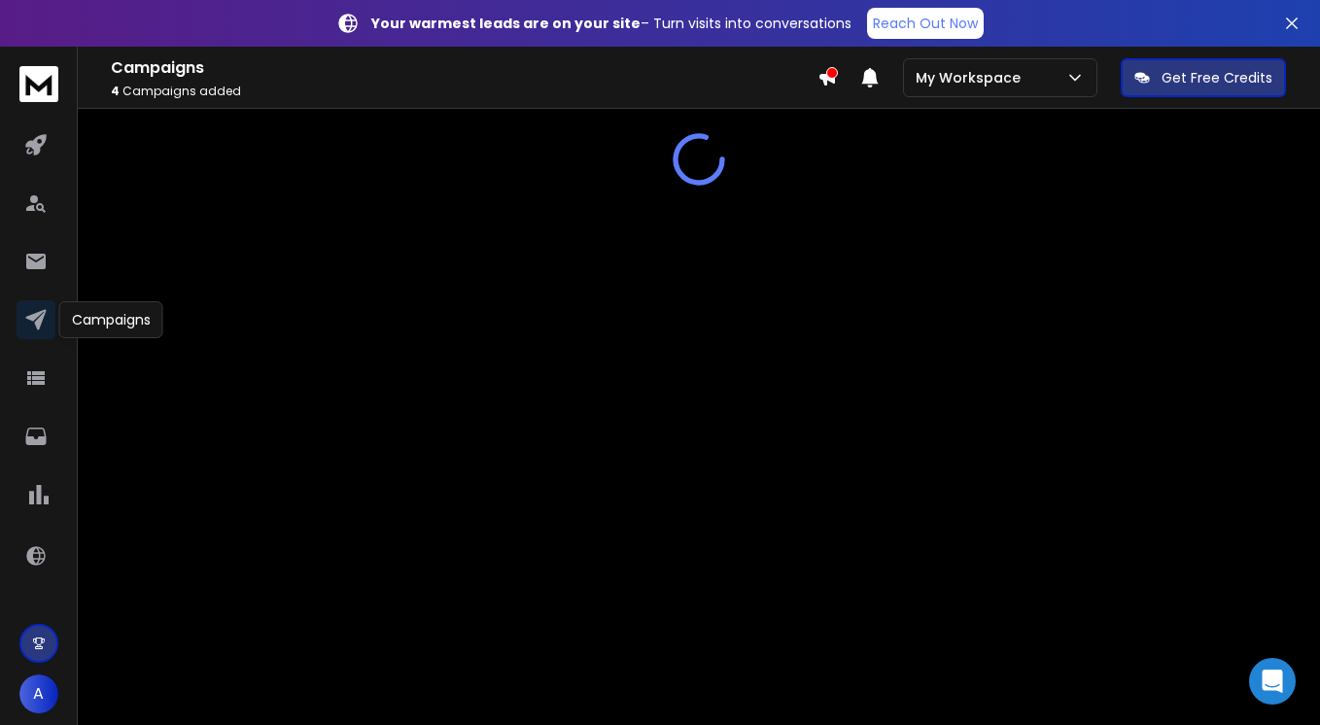
click at [35, 282] on div at bounding box center [39, 265] width 45 height 47
click at [36, 268] on icon at bounding box center [35, 262] width 19 height 16
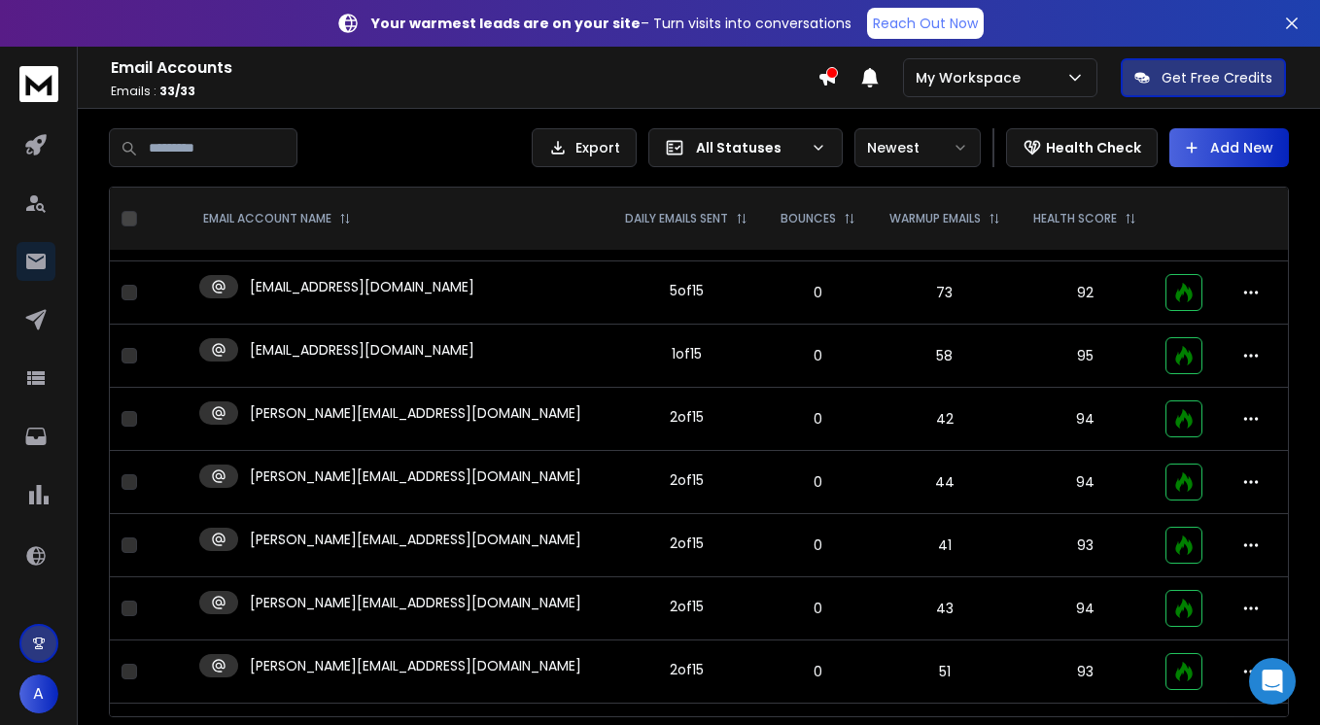
scroll to position [1634, 0]
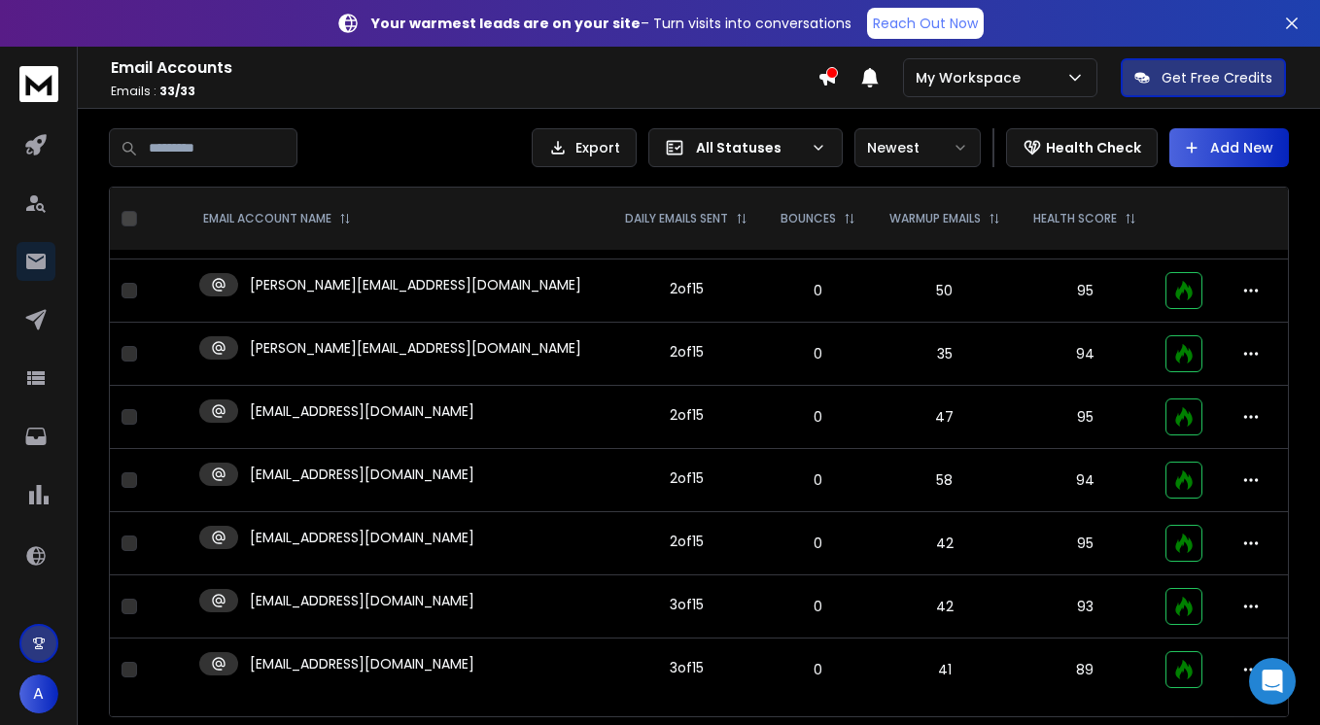
click at [1188, 492] on div at bounding box center [1183, 480] width 37 height 37
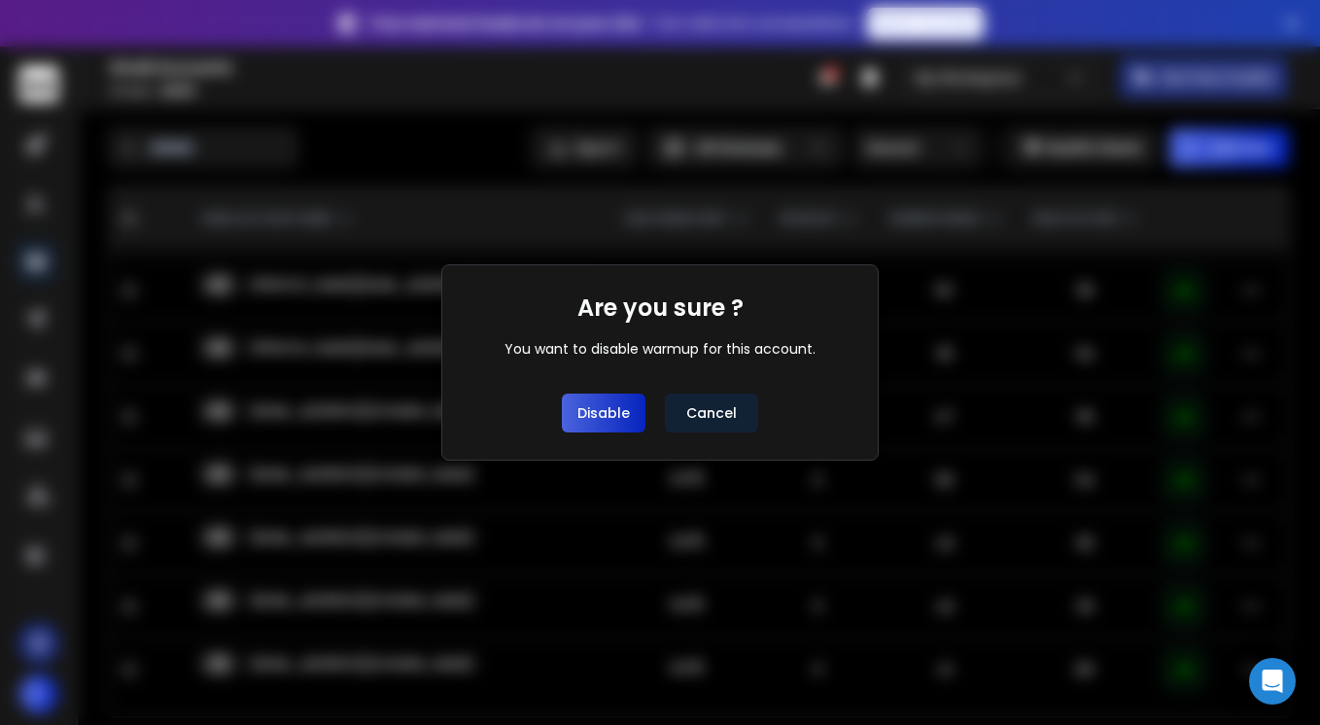
click at [725, 418] on button "Cancel" at bounding box center [711, 413] width 93 height 39
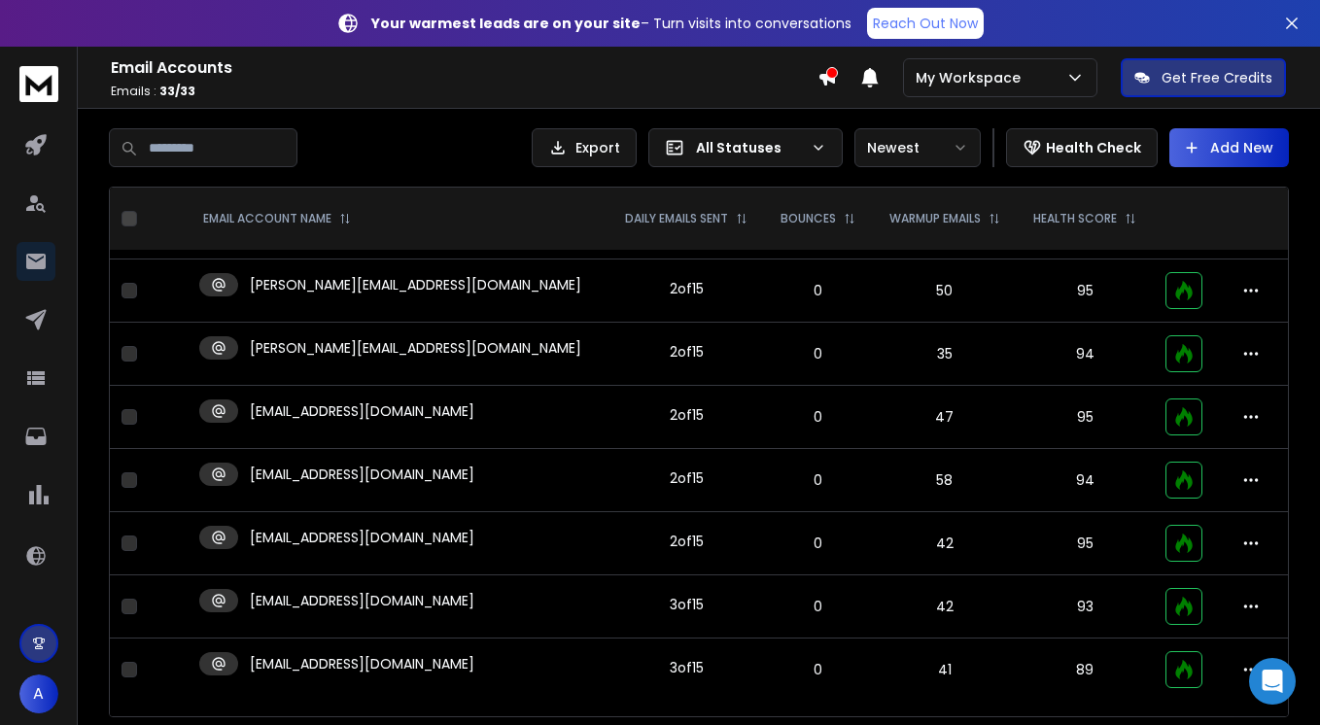
click at [1208, 480] on icon at bounding box center [1251, 479] width 15 height 3
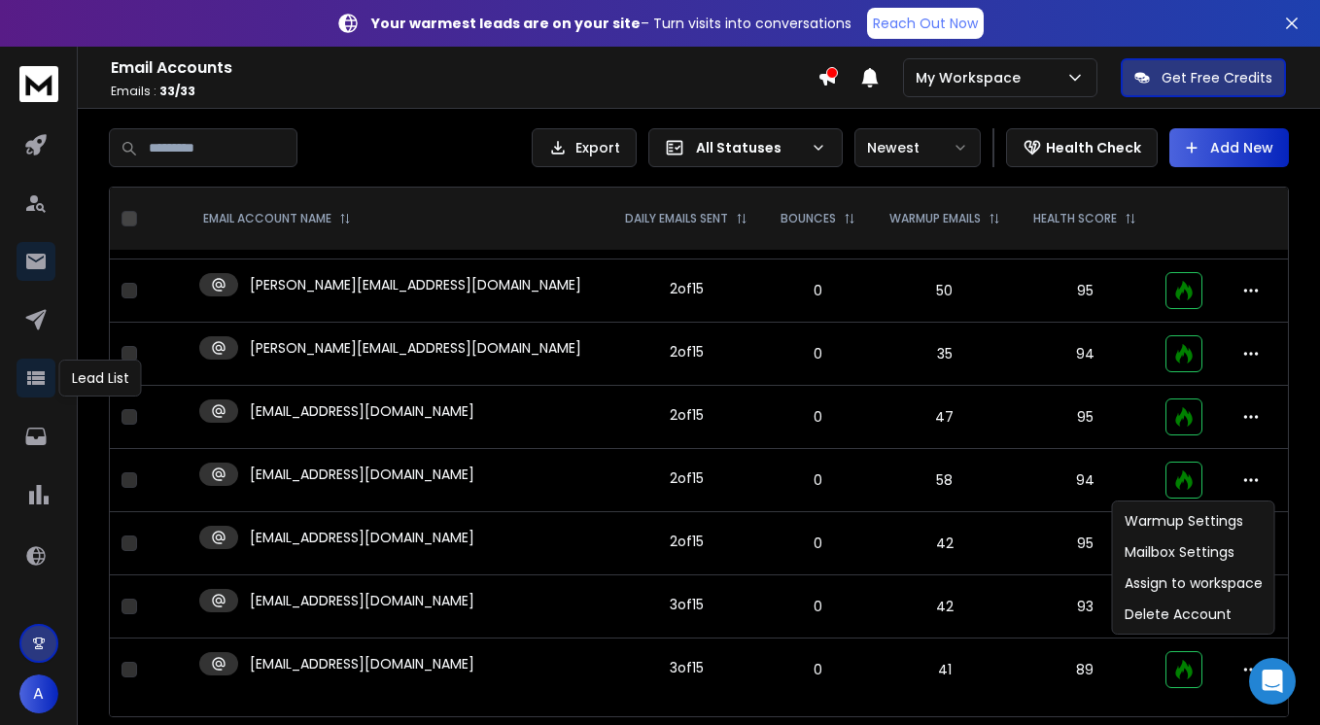
click at [31, 390] on link at bounding box center [36, 378] width 39 height 39
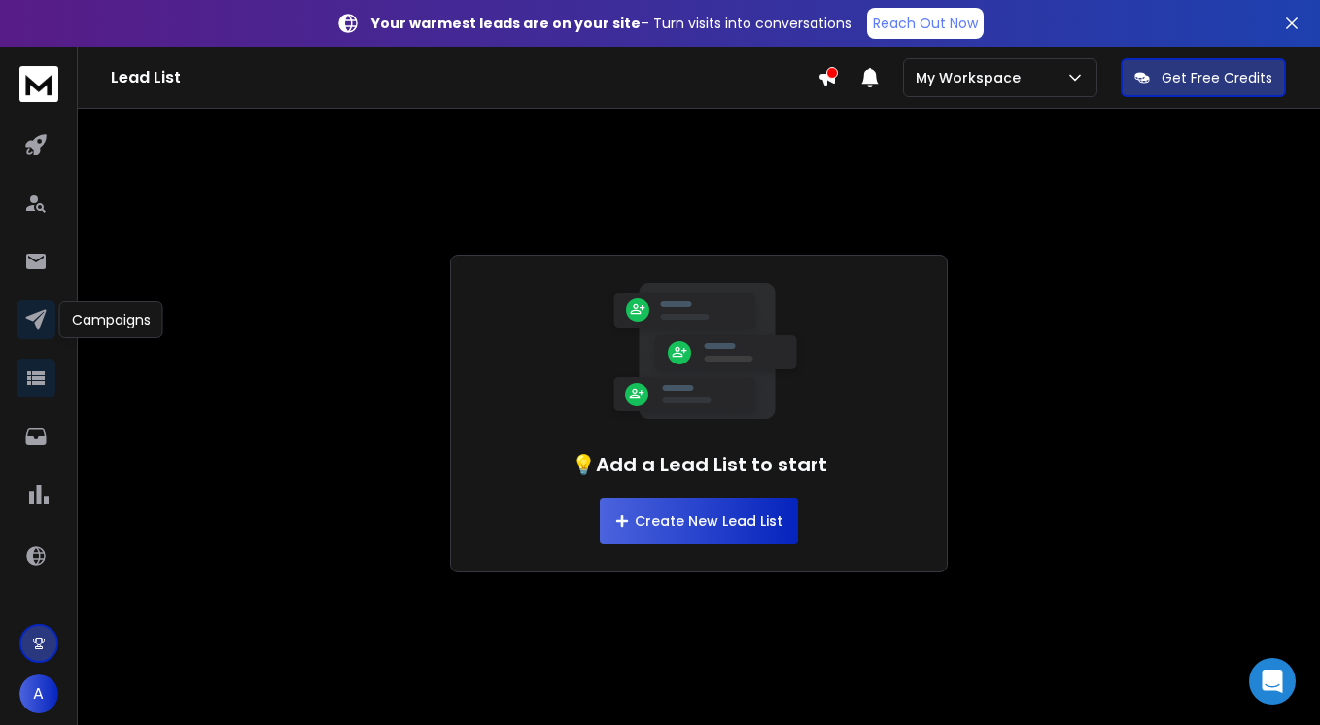
click at [37, 315] on icon at bounding box center [35, 319] width 20 height 20
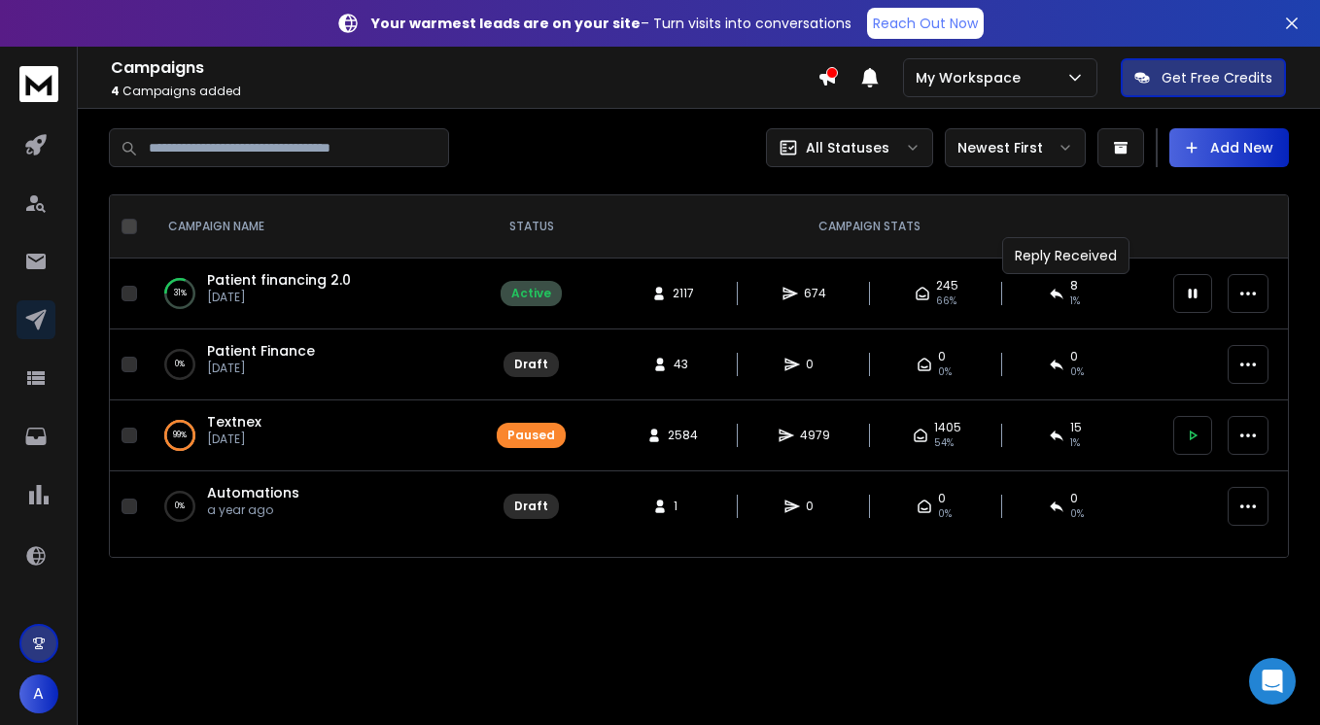
click at [1076, 286] on p "8 1 %" at bounding box center [1079, 293] width 19 height 31
